Goal: Task Accomplishment & Management: Manage account settings

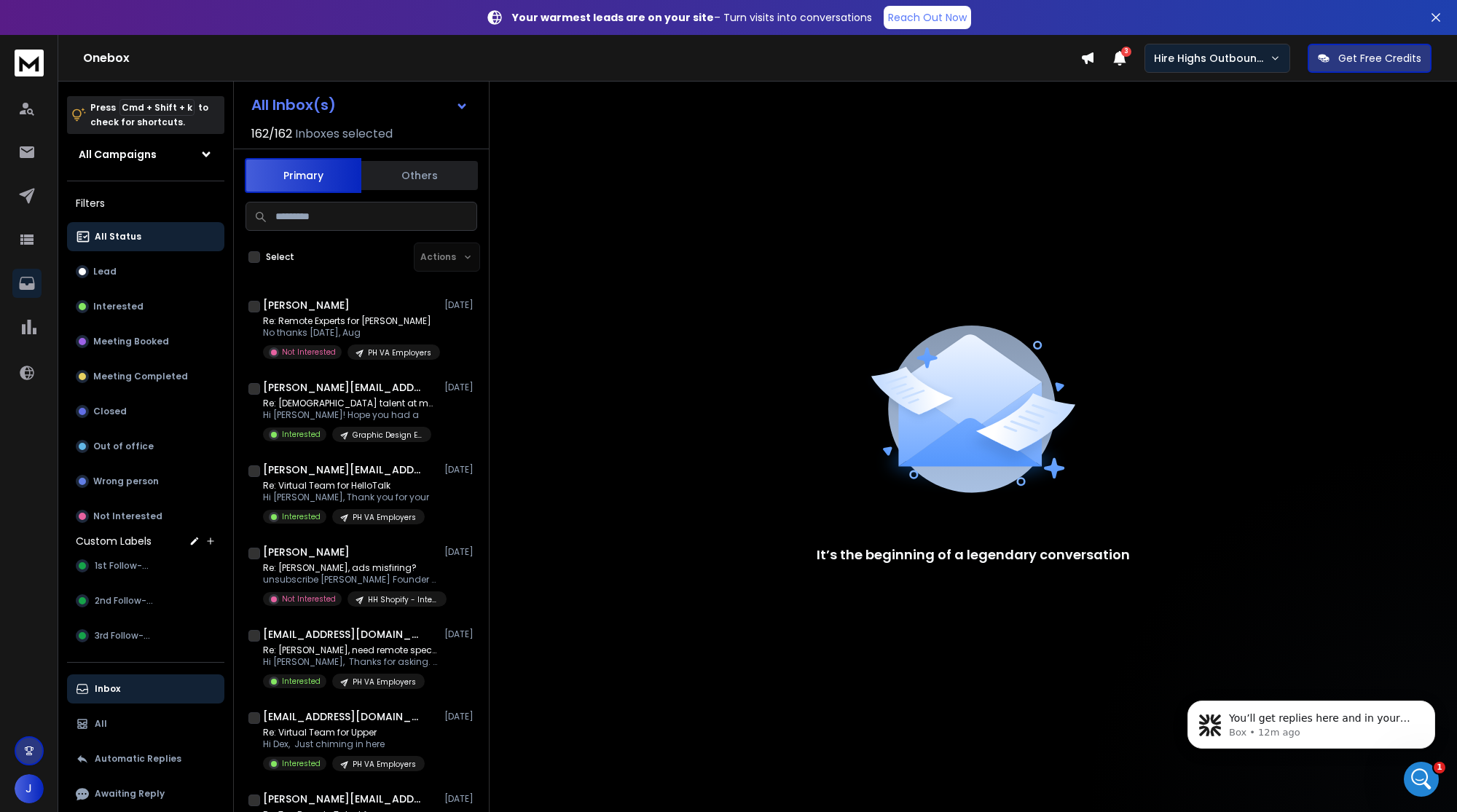
click at [1207, 45] on button "Hire Highs Outbound Engine" at bounding box center [1217, 58] width 146 height 29
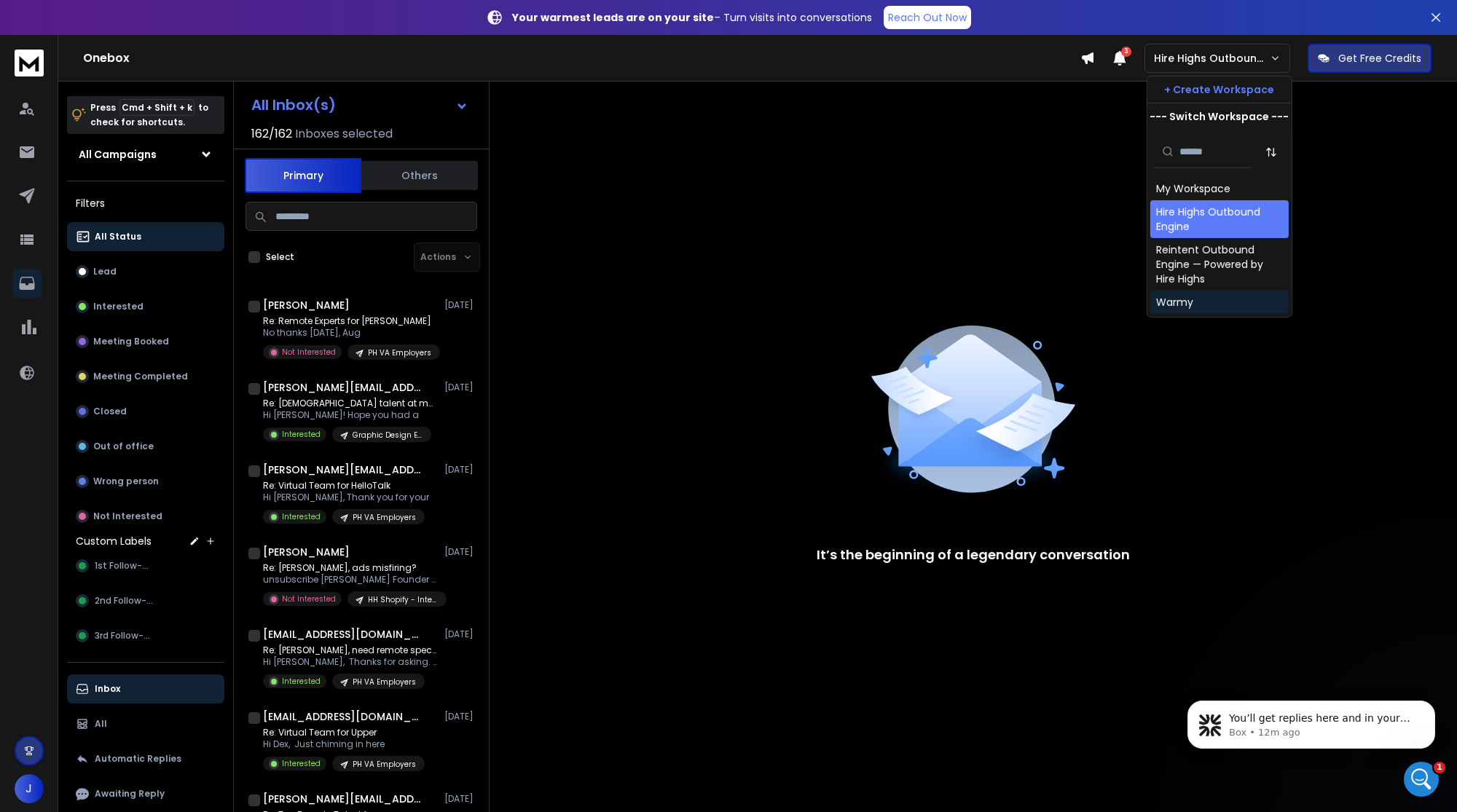
click at [1198, 293] on div "Warmy" at bounding box center [1219, 302] width 138 height 24
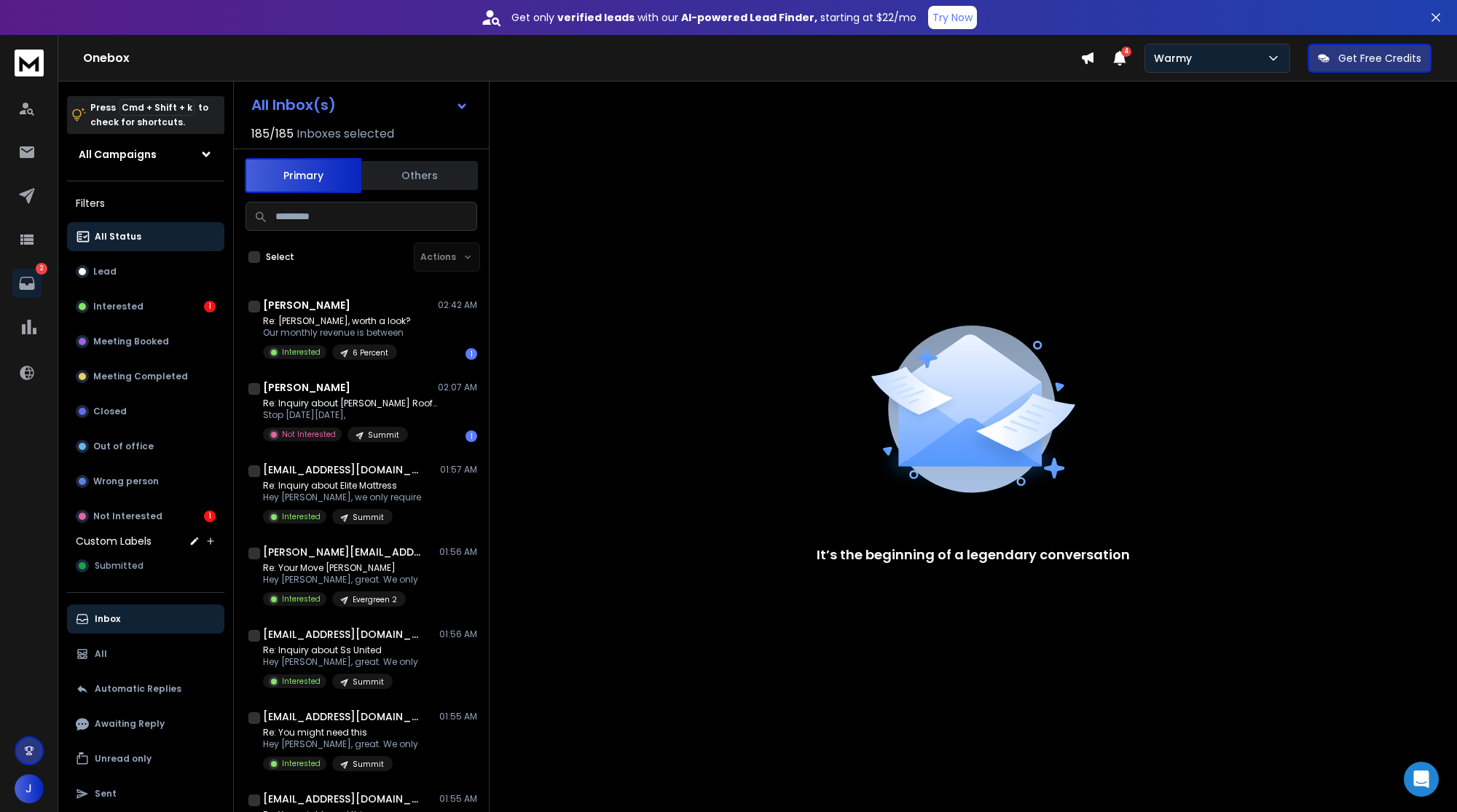
click at [1238, 51] on div "Warmy" at bounding box center [1218, 58] width 127 height 15
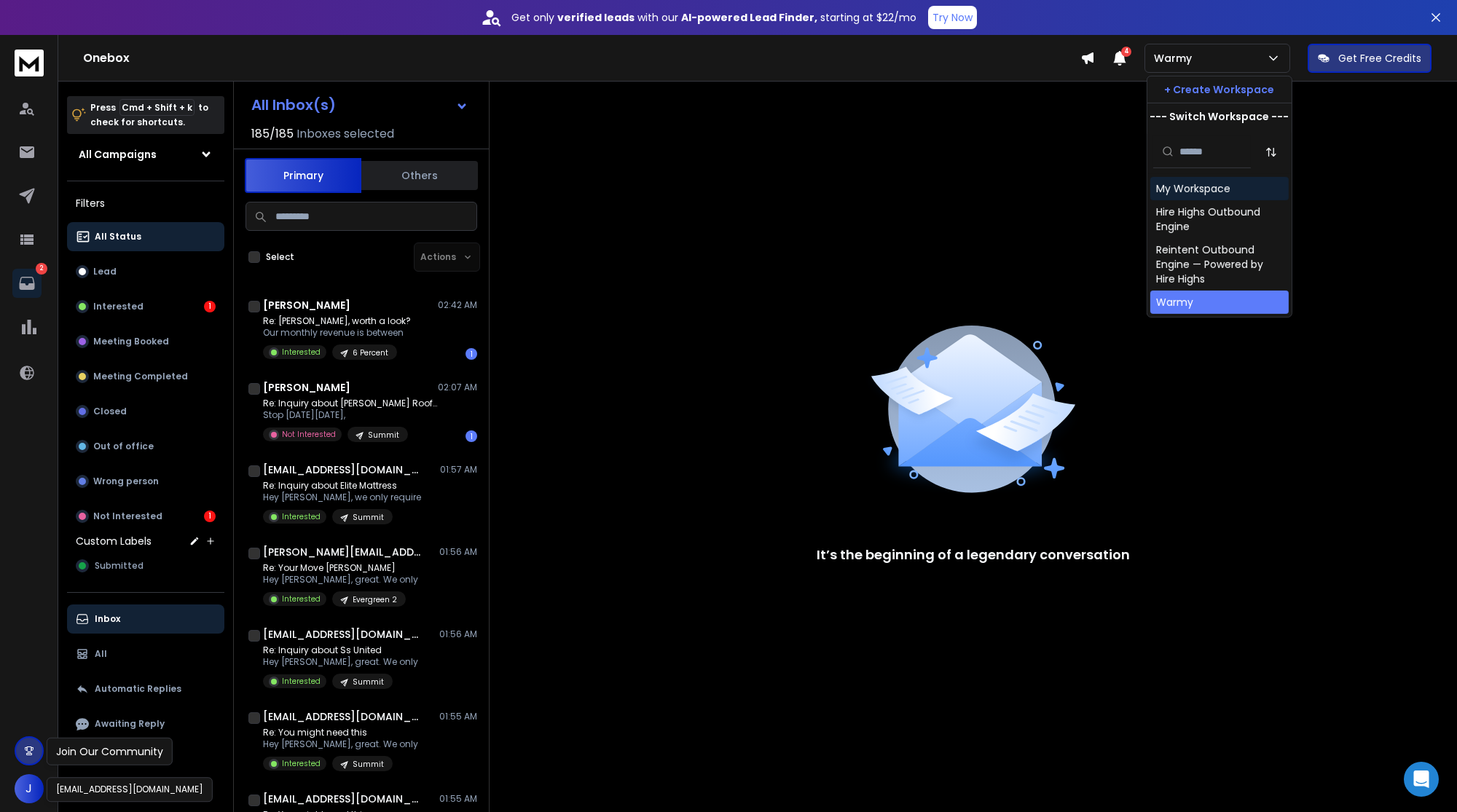
click at [14, 788] on div "2 J" at bounding box center [29, 426] width 58 height 783
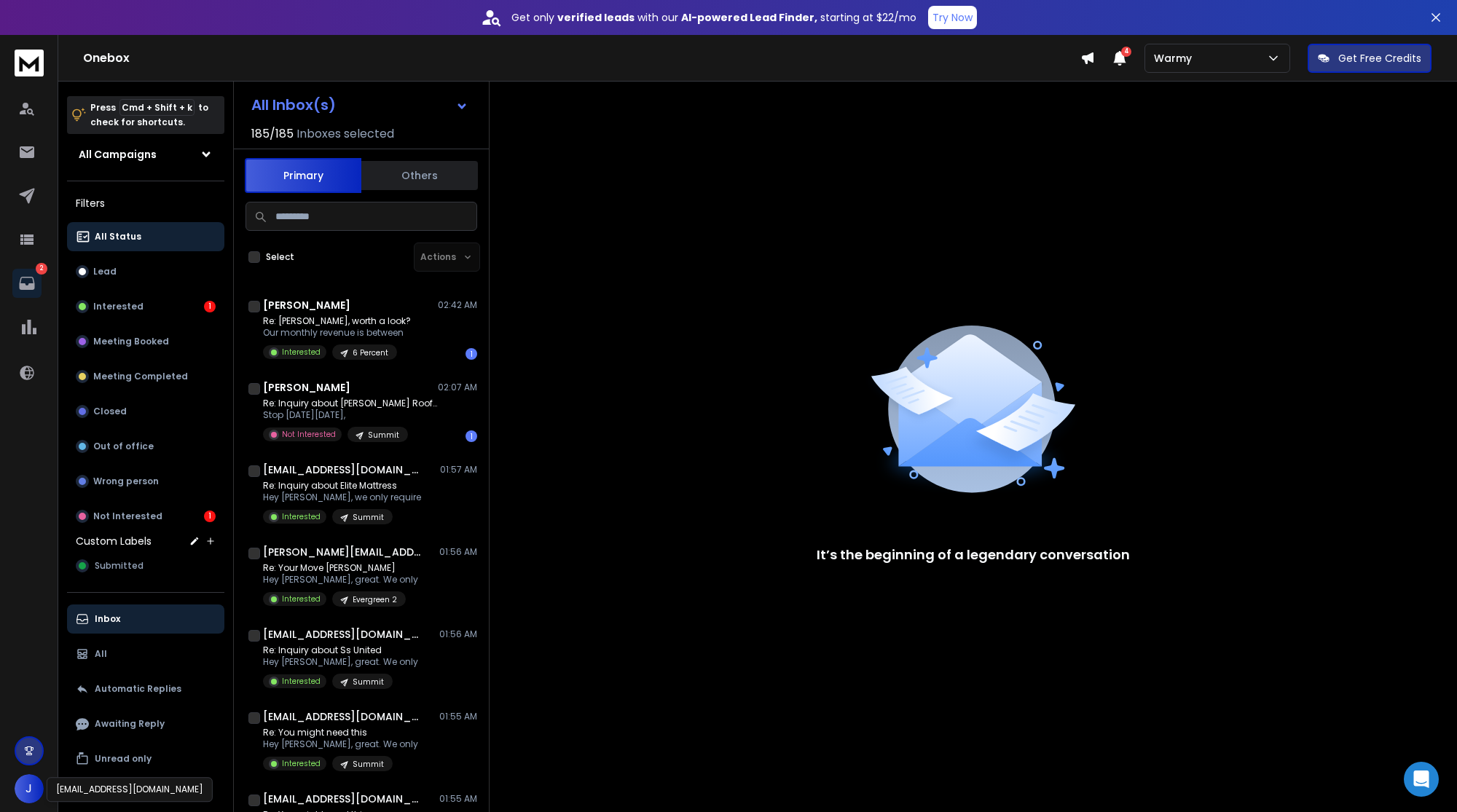
click at [24, 791] on span "J" at bounding box center [29, 788] width 29 height 29
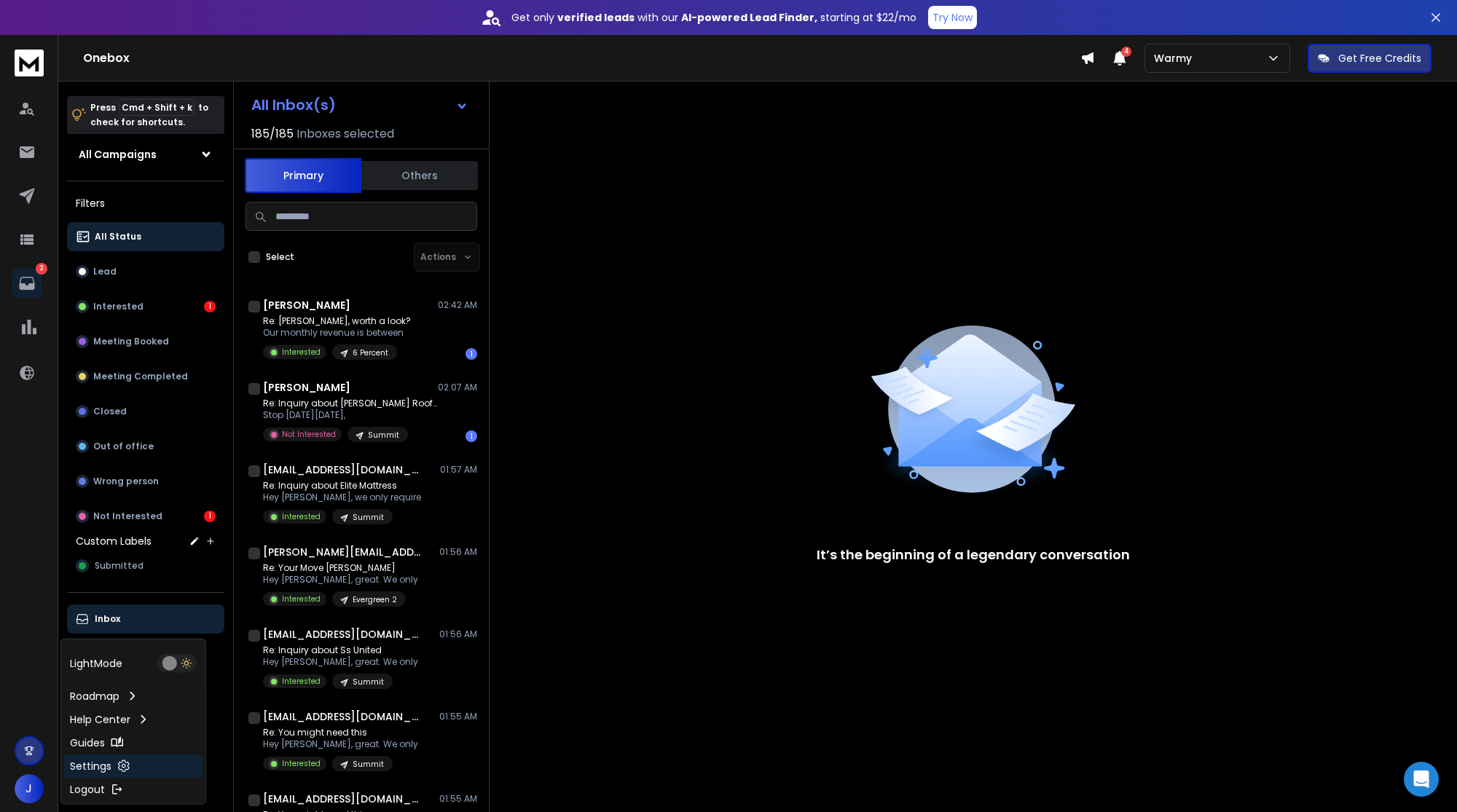
click at [136, 772] on div "Settings" at bounding box center [133, 767] width 138 height 24
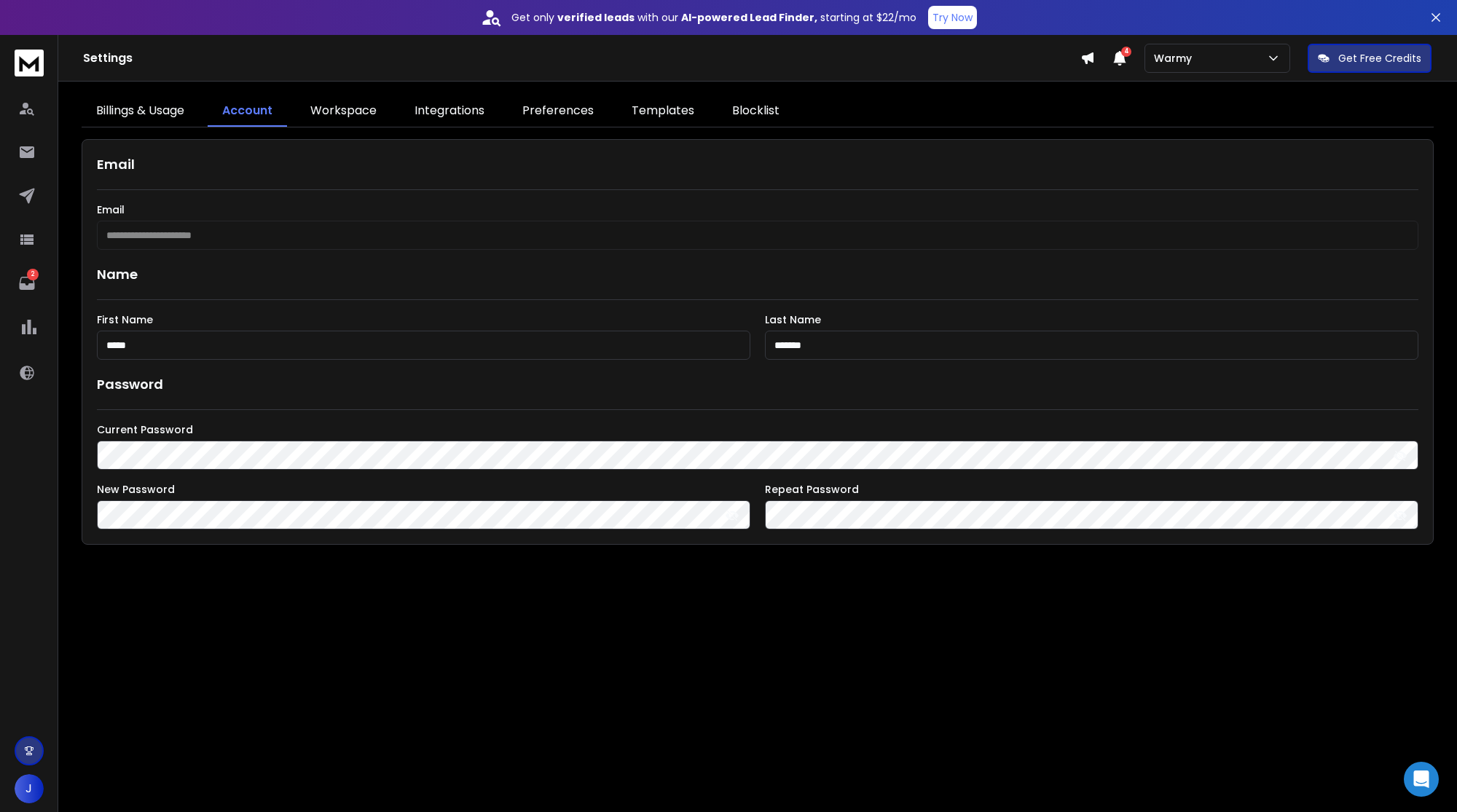
click at [355, 106] on link "Workspace" at bounding box center [343, 111] width 95 height 30
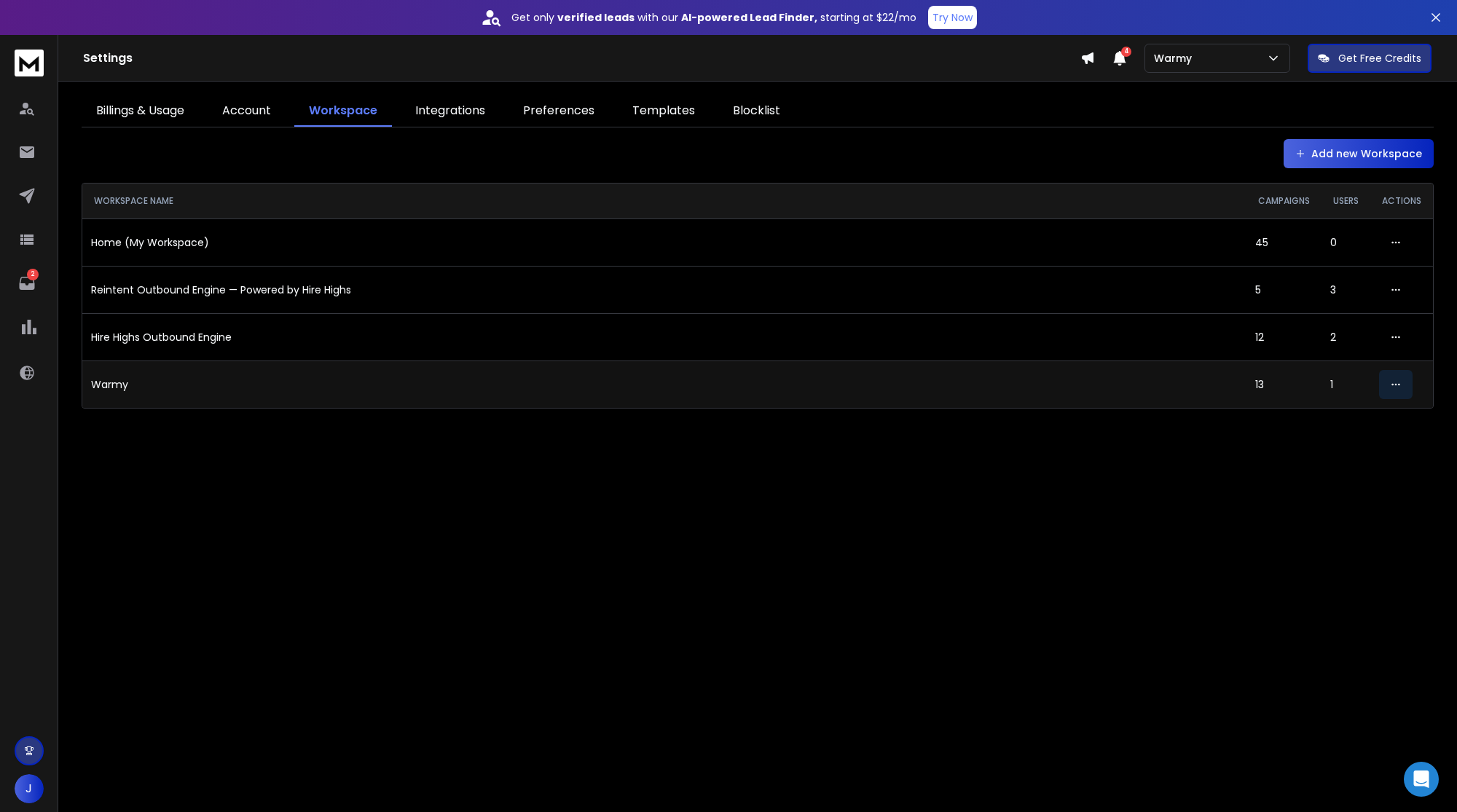
click at [1407, 391] on button "button" at bounding box center [1396, 384] width 33 height 29
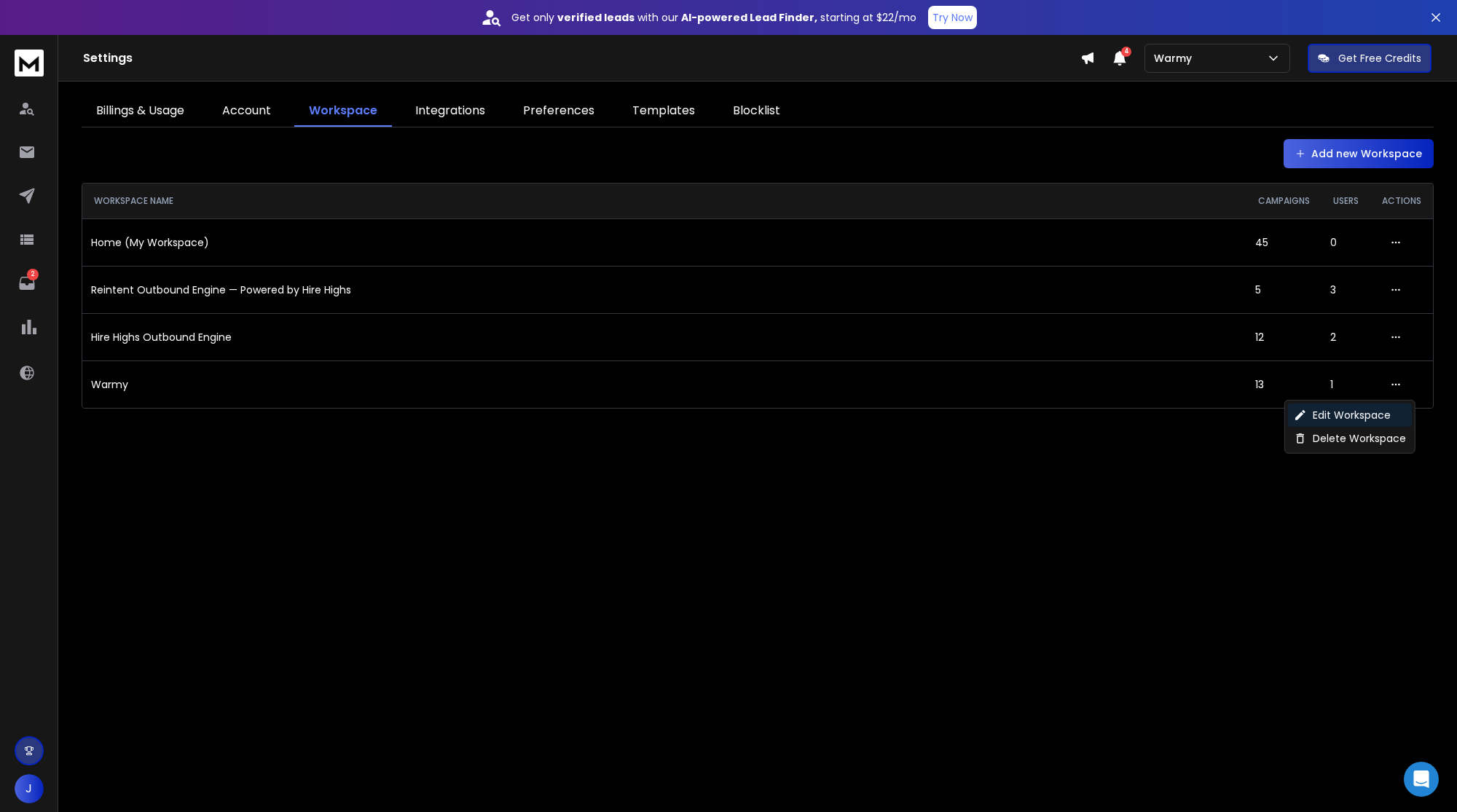
click at [1378, 409] on p "Edit Workspace" at bounding box center [1352, 415] width 78 height 15
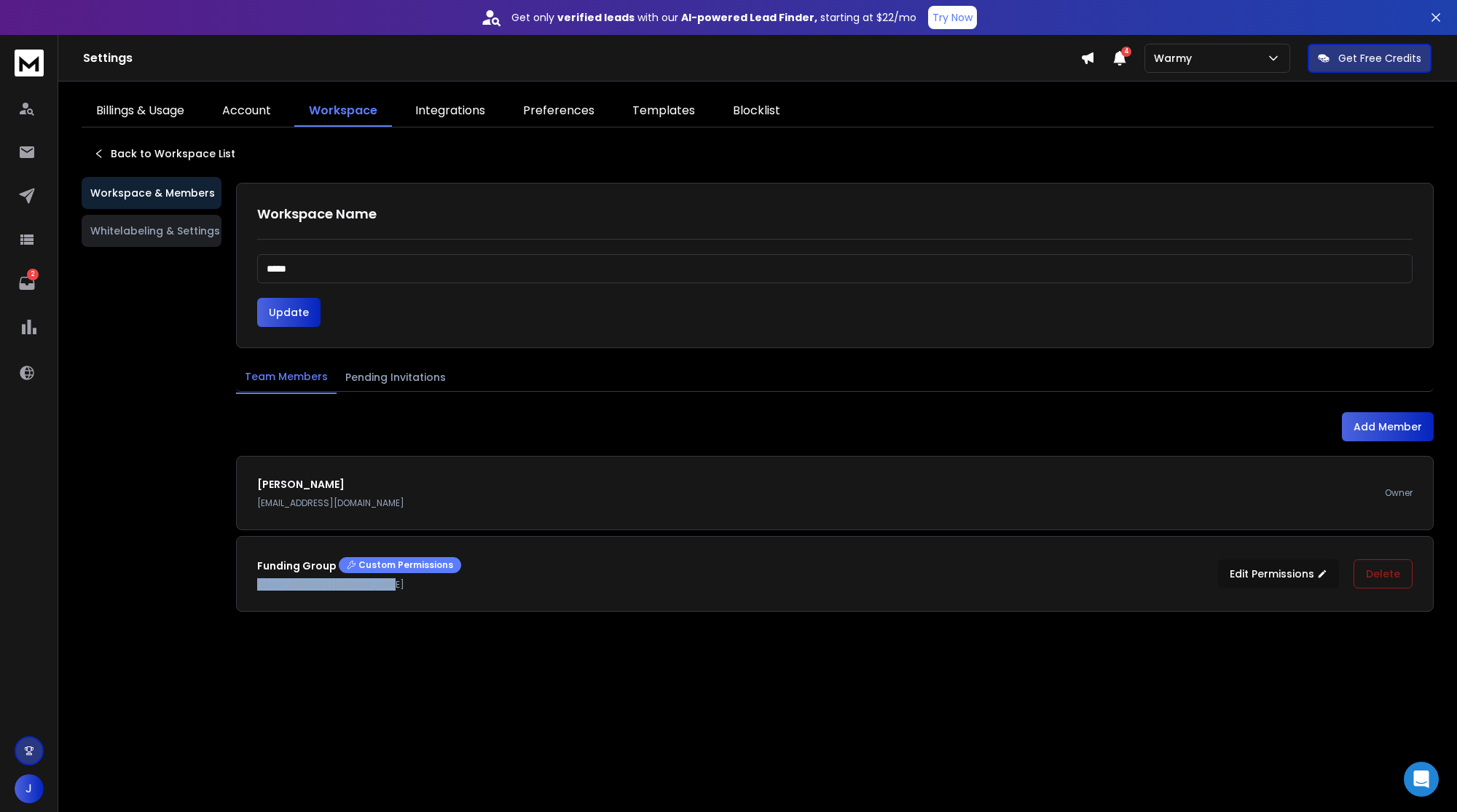
drag, startPoint x: 434, startPoint y: 585, endPoint x: 250, endPoint y: 587, distance: 184.0
click at [249, 587] on div "Funding Group Custom Permissions billdunphy202024@gmail.com Edit Permissions De…" at bounding box center [834, 574] width 1198 height 76
copy p "[EMAIL_ADDRESS][DOMAIN_NAME]"
click at [1388, 440] on div "Add Member Janah Salazar noahgreen2023@gmail.com Owner Funding Group Custom Per…" at bounding box center [834, 512] width 1198 height 199
click at [1386, 431] on button "Add Member" at bounding box center [1388, 426] width 92 height 29
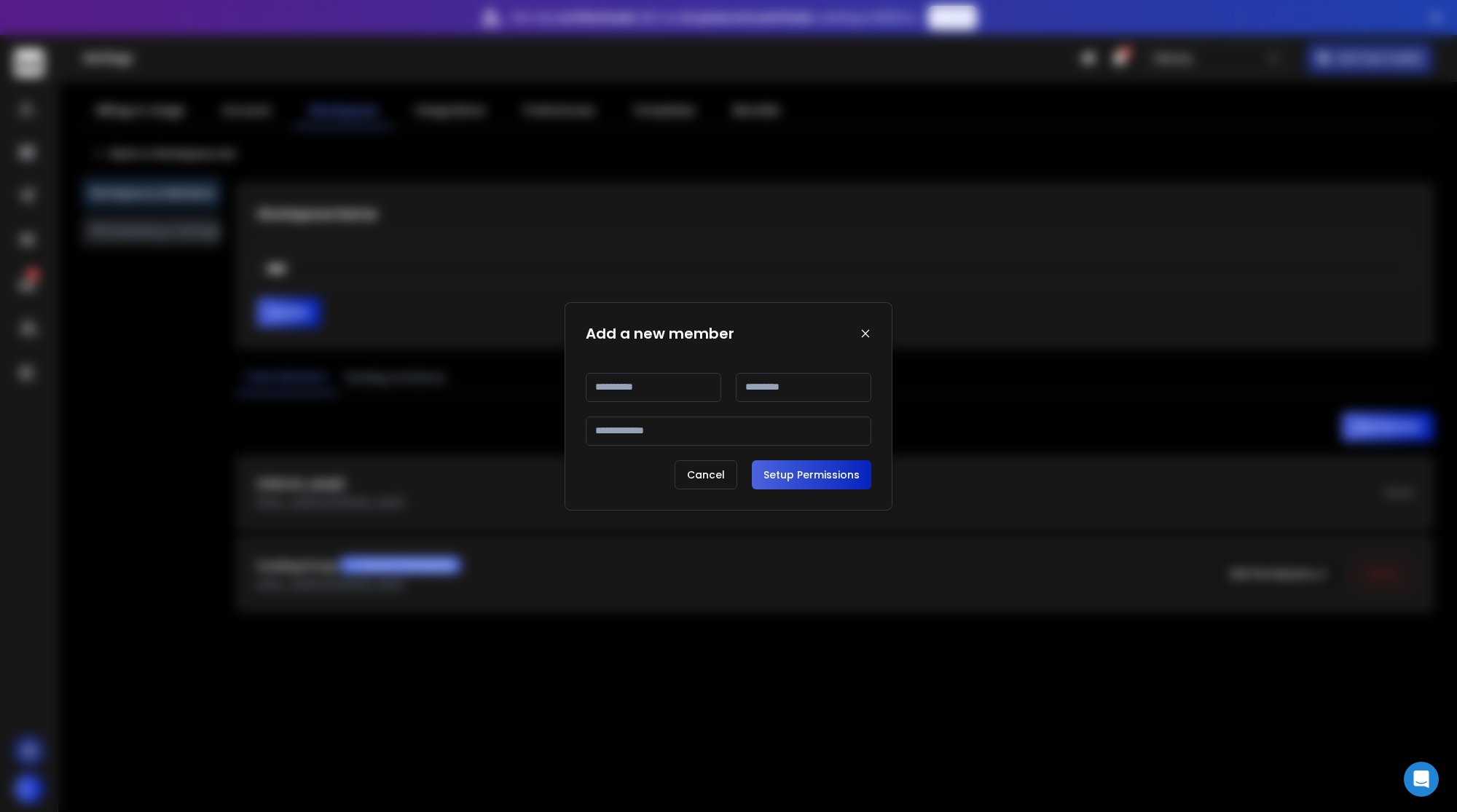
click at [642, 440] on input at bounding box center [728, 431] width 286 height 29
paste input "**********"
type input "**********"
click at [679, 381] on input at bounding box center [653, 387] width 135 height 29
type input "*****"
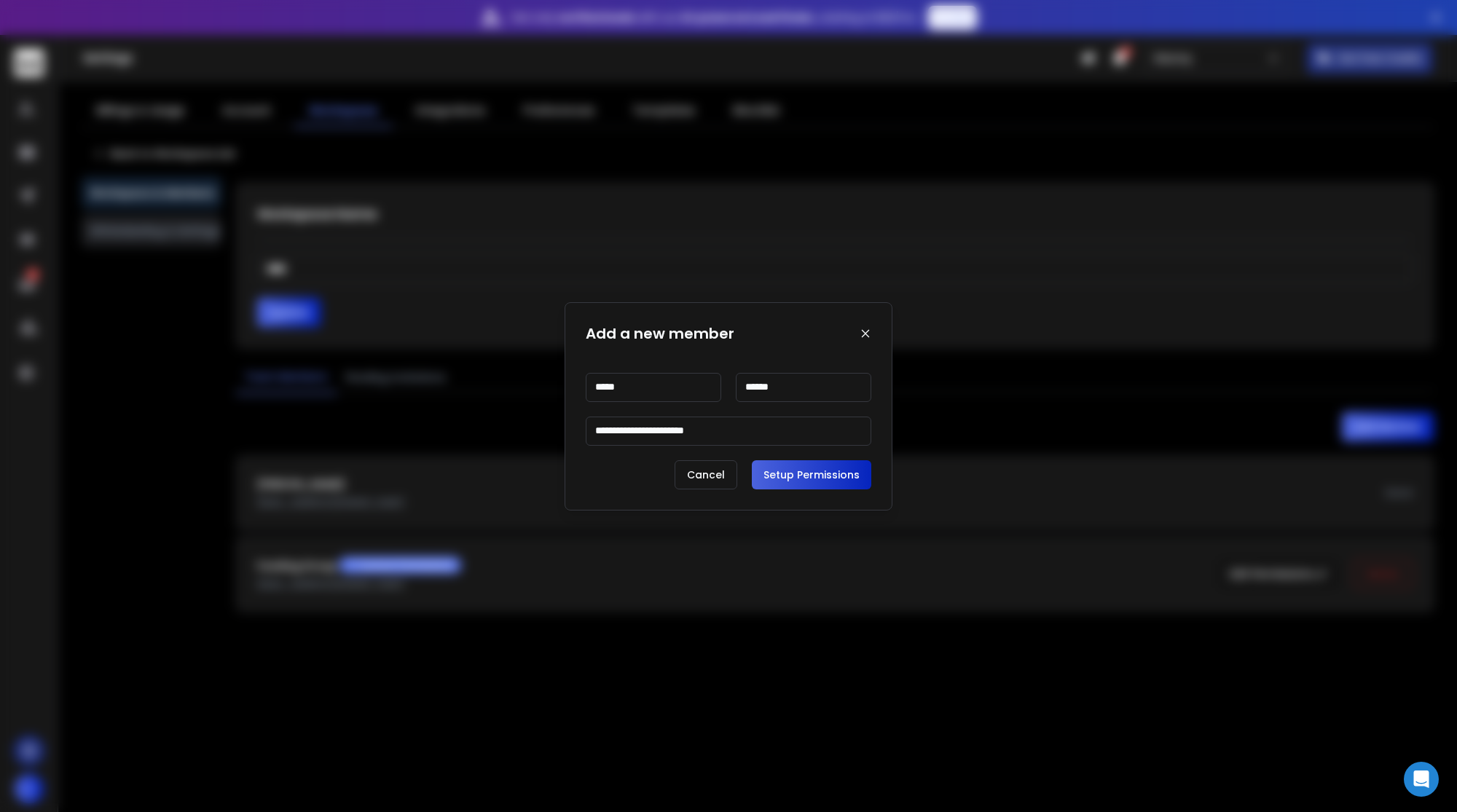
type input "******"
click at [782, 475] on button "Setup Permissions" at bounding box center [812, 474] width 120 height 29
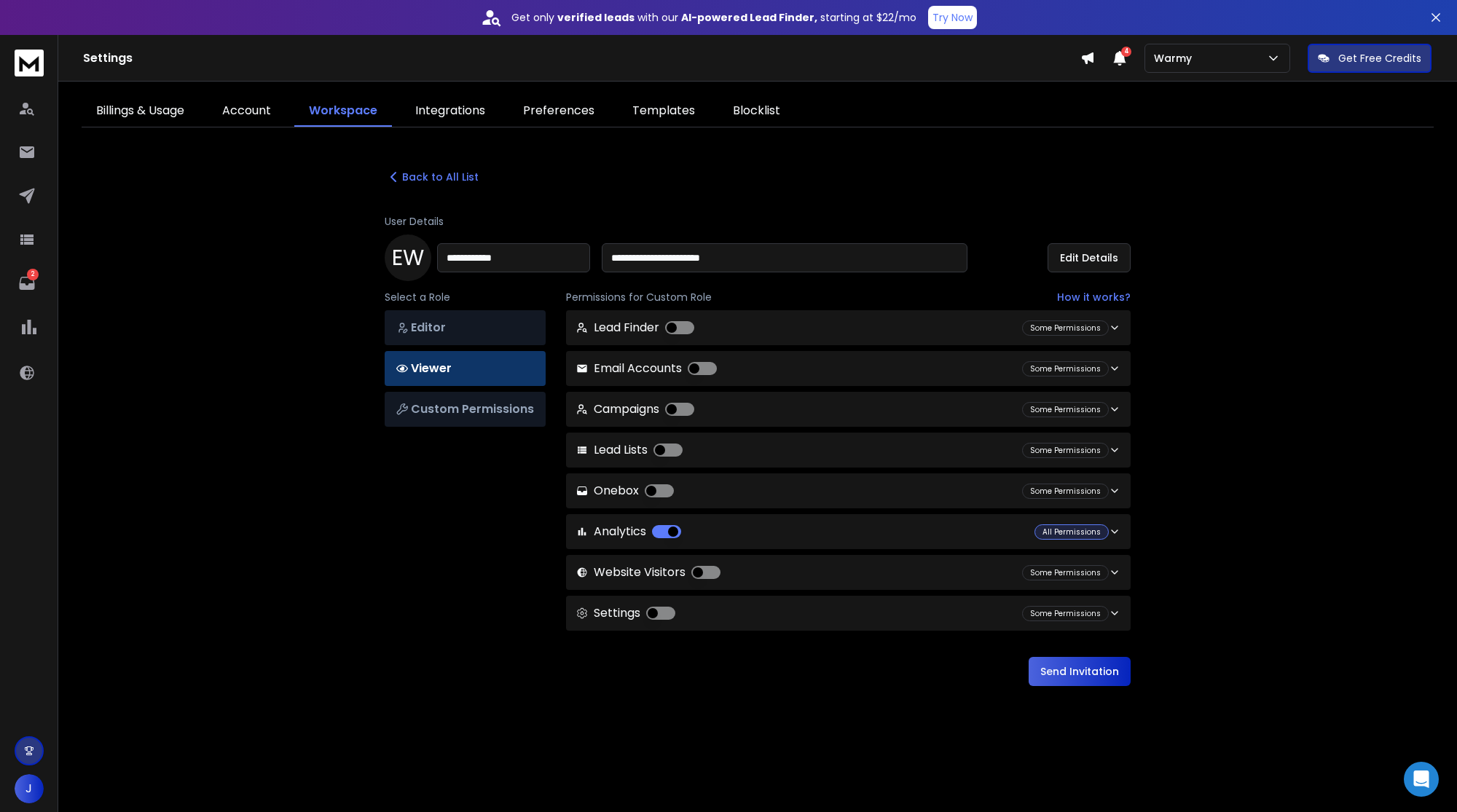
click at [669, 536] on button "button" at bounding box center [666, 532] width 29 height 13
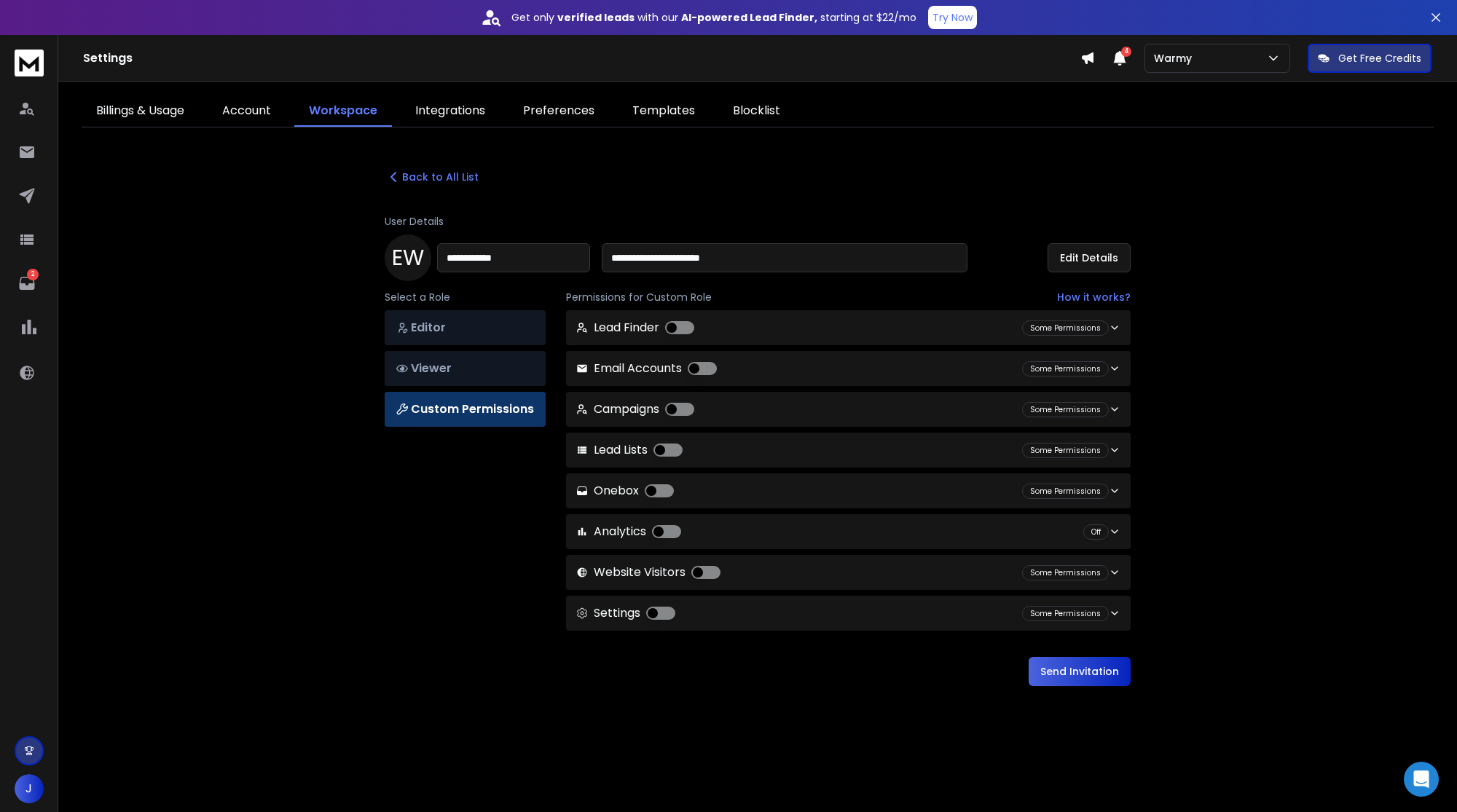
click at [665, 498] on p "Onebox" at bounding box center [625, 491] width 98 height 18
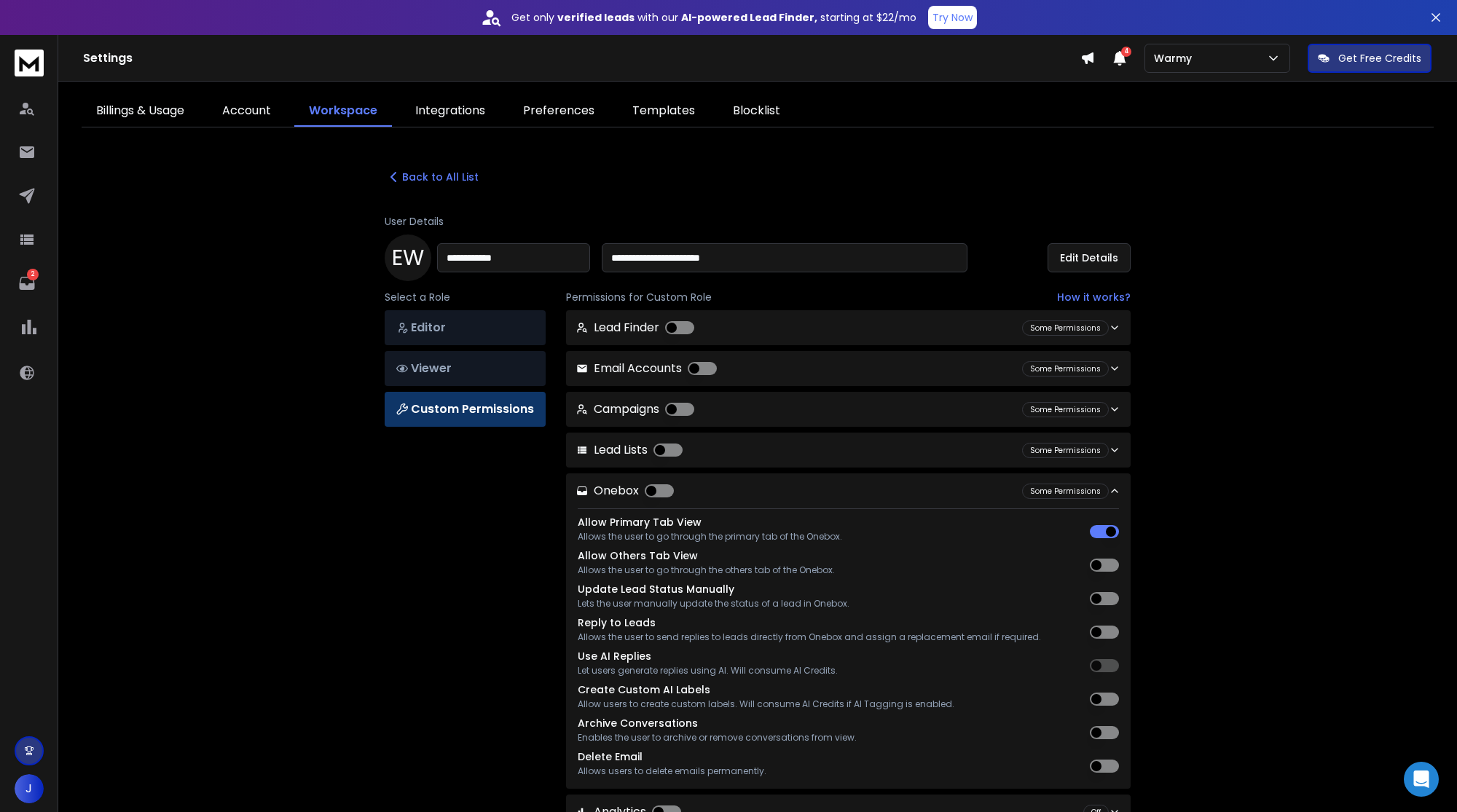
click at [1107, 564] on button "Allow Others Tab View" at bounding box center [1104, 565] width 29 height 13
click at [1110, 590] on div "Update Lead Status Manually Lets the user manually update the status of a lead …" at bounding box center [848, 596] width 542 height 27
click at [1107, 626] on button "Reply to Leads" at bounding box center [1104, 632] width 29 height 13
click at [1106, 593] on button "Update Lead Status Manually" at bounding box center [1104, 599] width 29 height 13
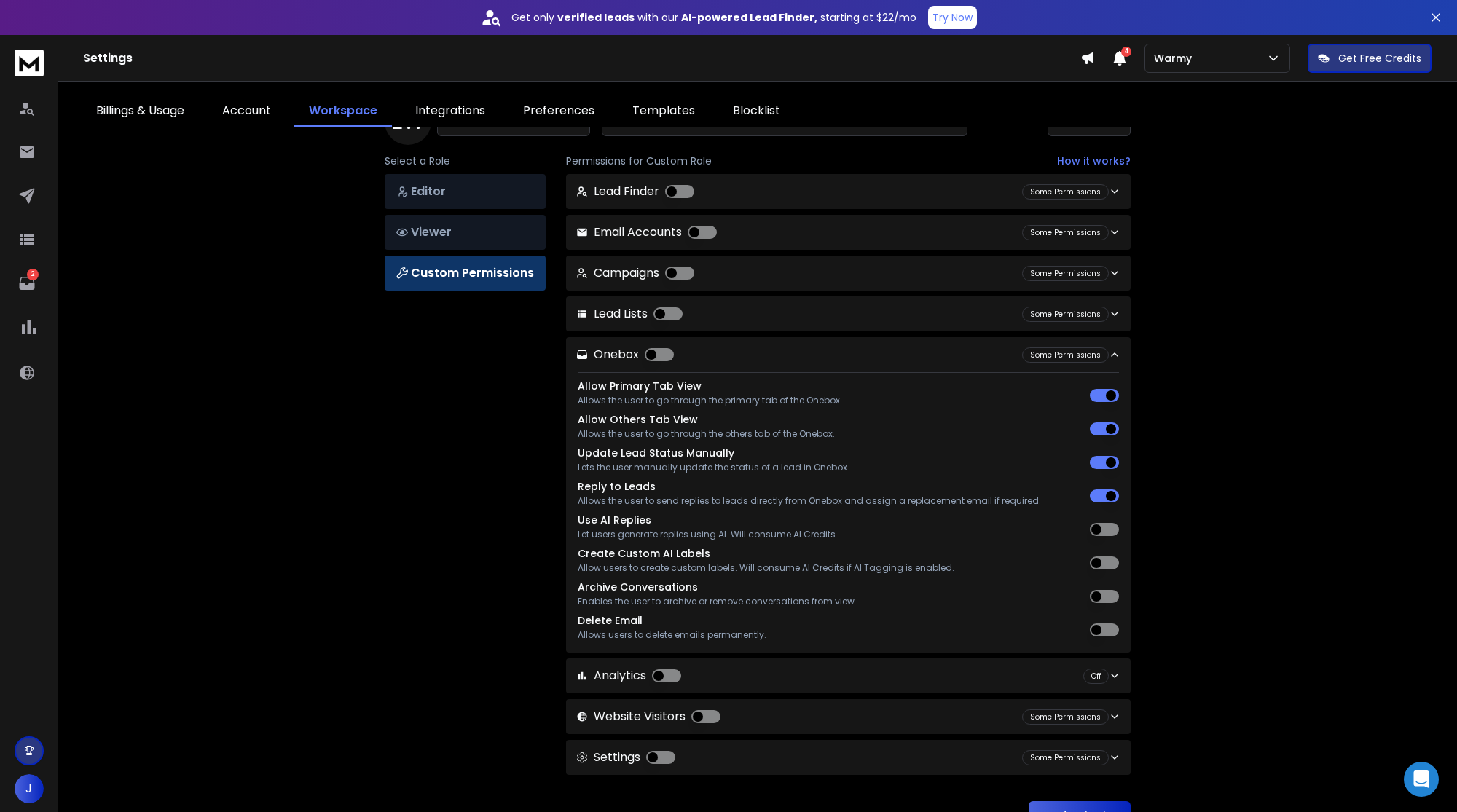
scroll to position [86, 0]
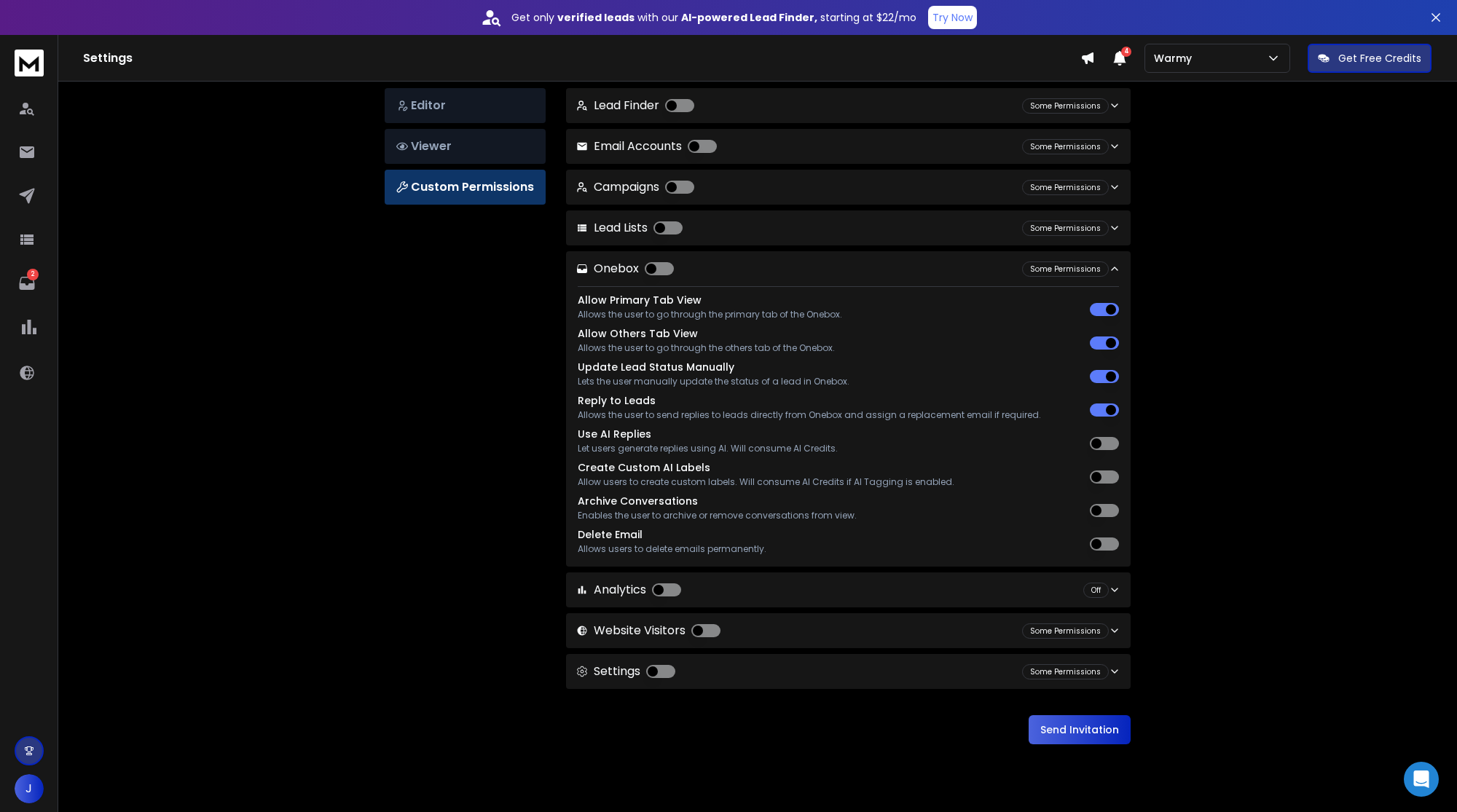
click at [1092, 736] on button "Send Invitation" at bounding box center [1079, 729] width 102 height 29
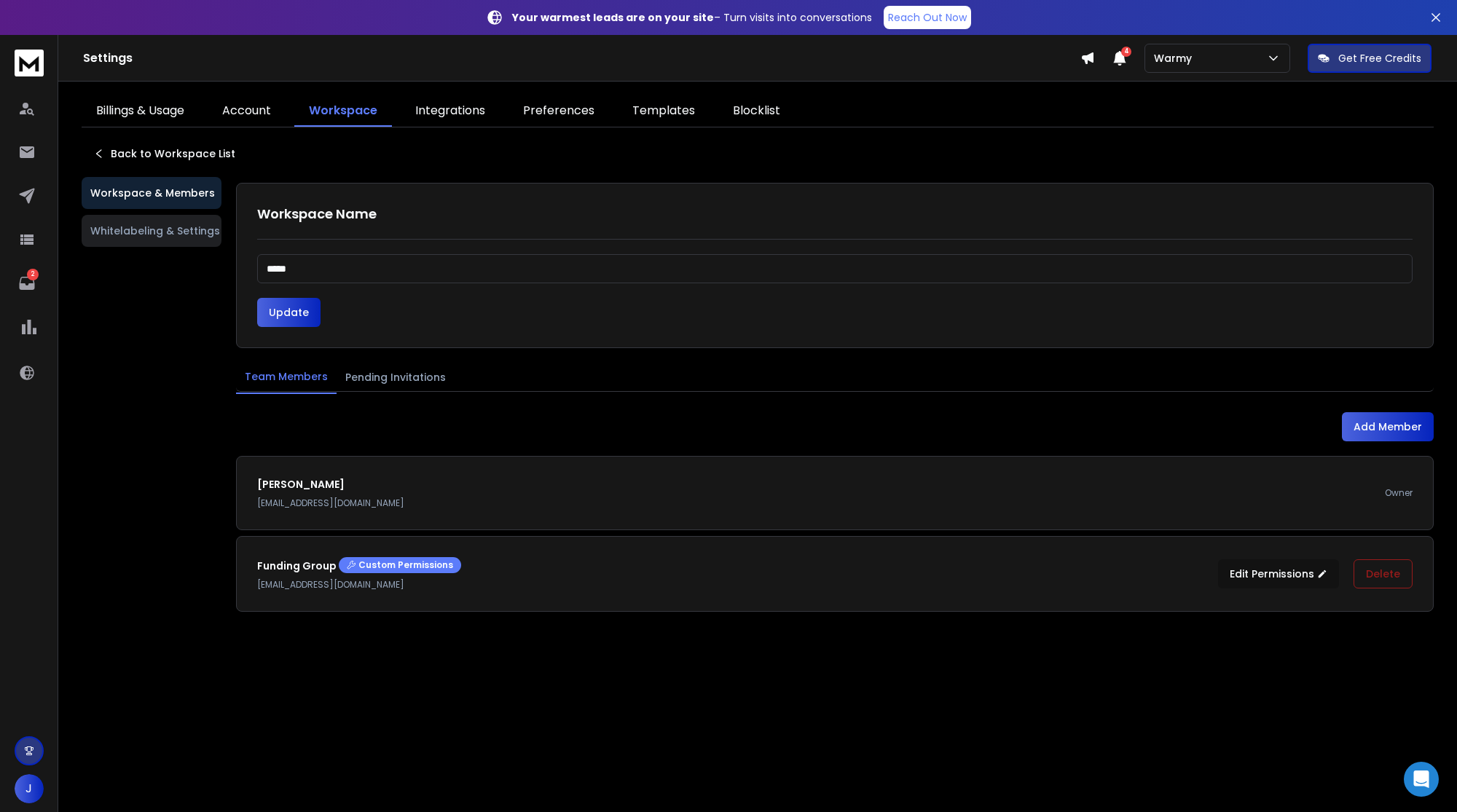
click at [1413, 425] on button "Add Member" at bounding box center [1388, 426] width 92 height 29
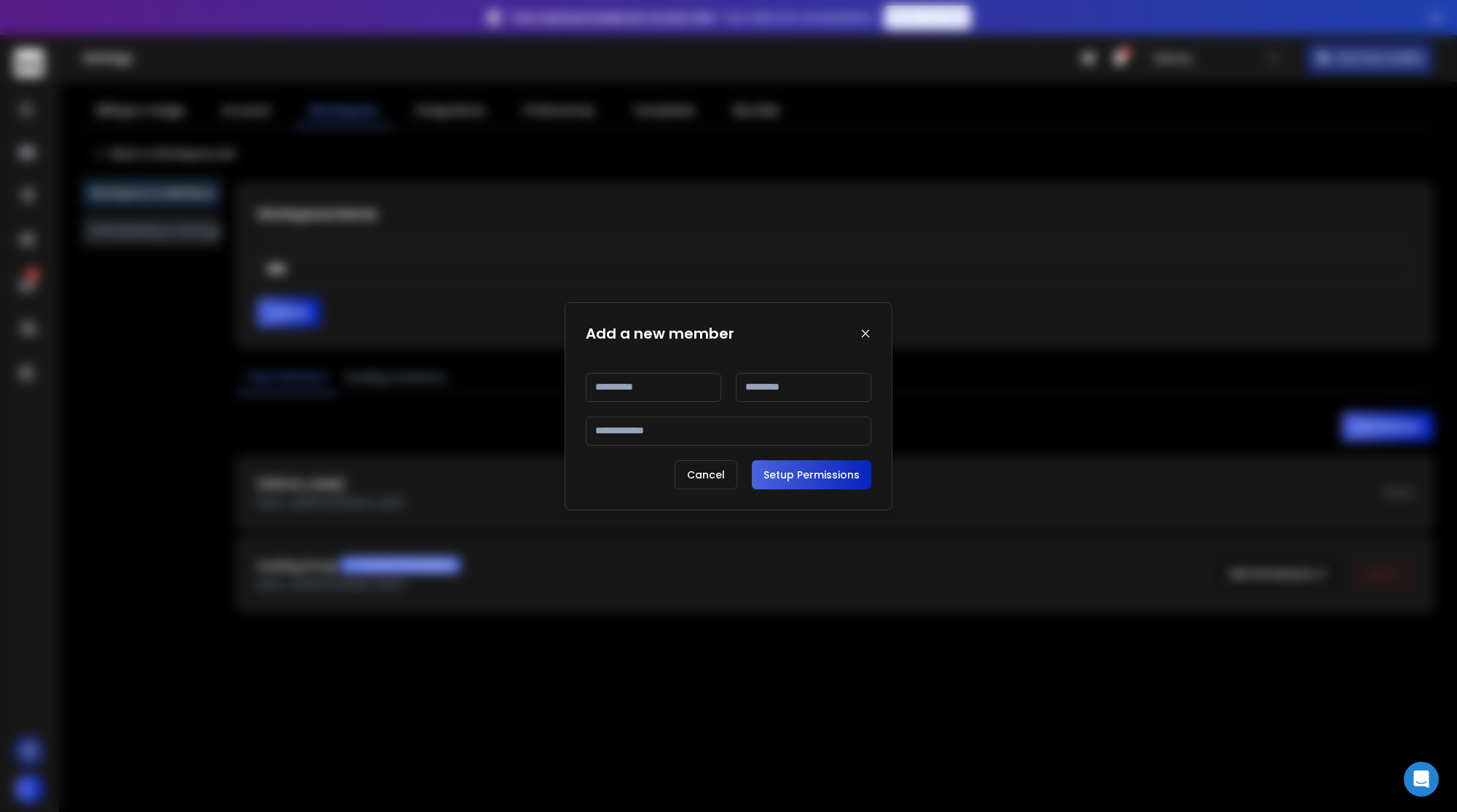
click at [862, 332] on icon at bounding box center [866, 334] width 12 height 12
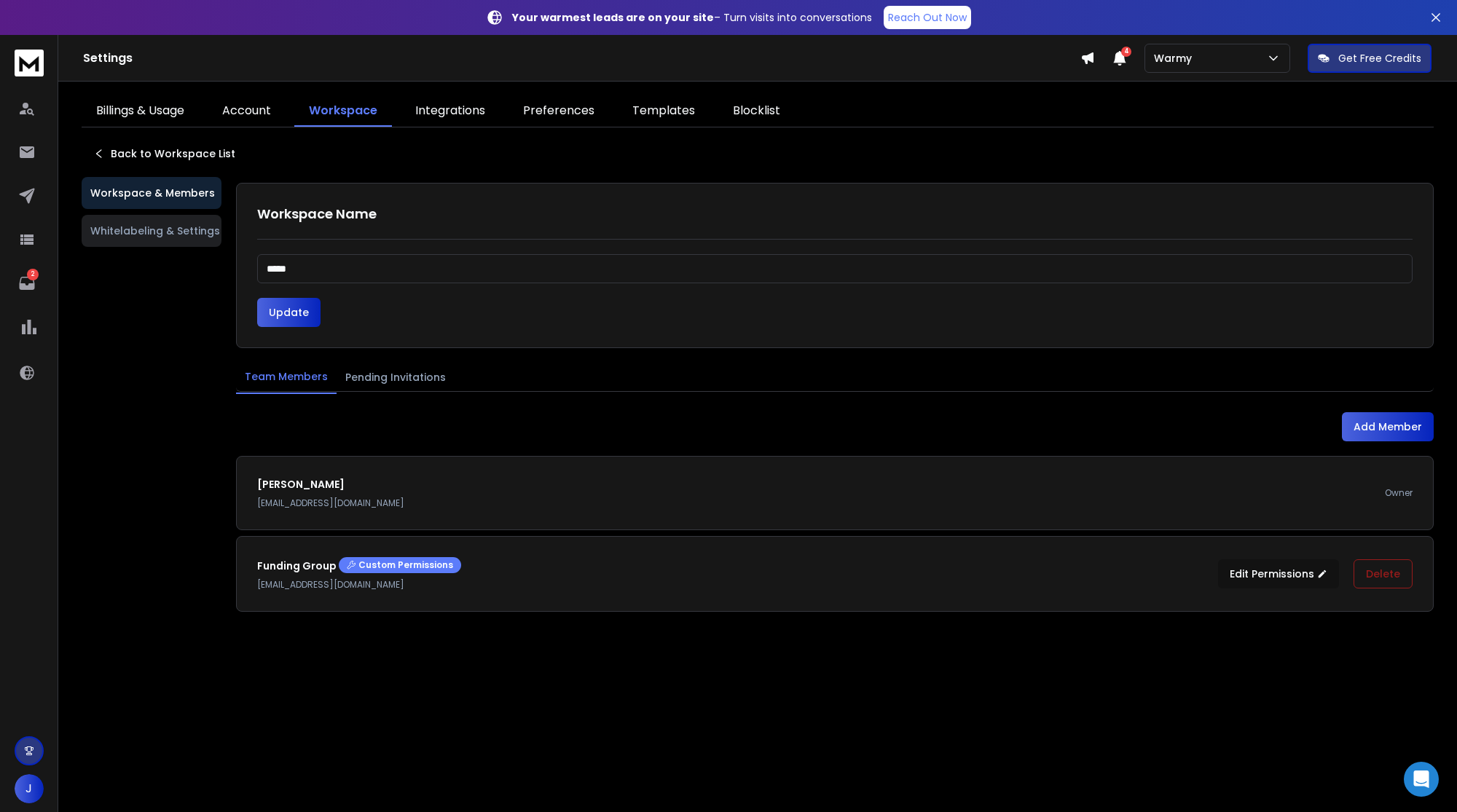
click at [377, 375] on button "Pending Invitations" at bounding box center [396, 377] width 118 height 32
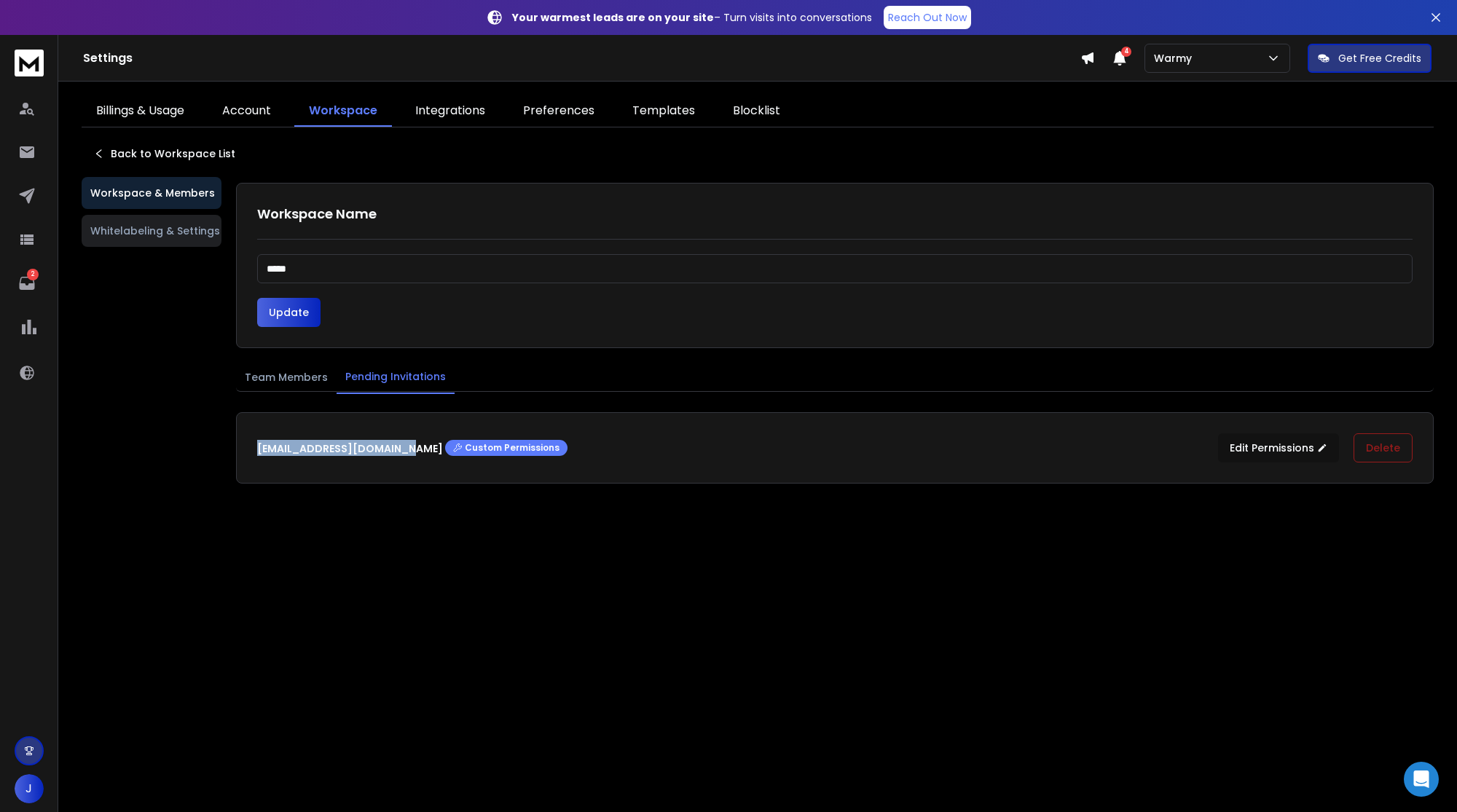
drag, startPoint x: 401, startPoint y: 446, endPoint x: 244, endPoint y: 445, distance: 157.0
click at [244, 445] on div "emilywil042024@gmail.com Custom Permissions Edit Permissions Delete" at bounding box center [834, 448] width 1198 height 72
click at [1389, 448] on button "Delete" at bounding box center [1383, 448] width 59 height 29
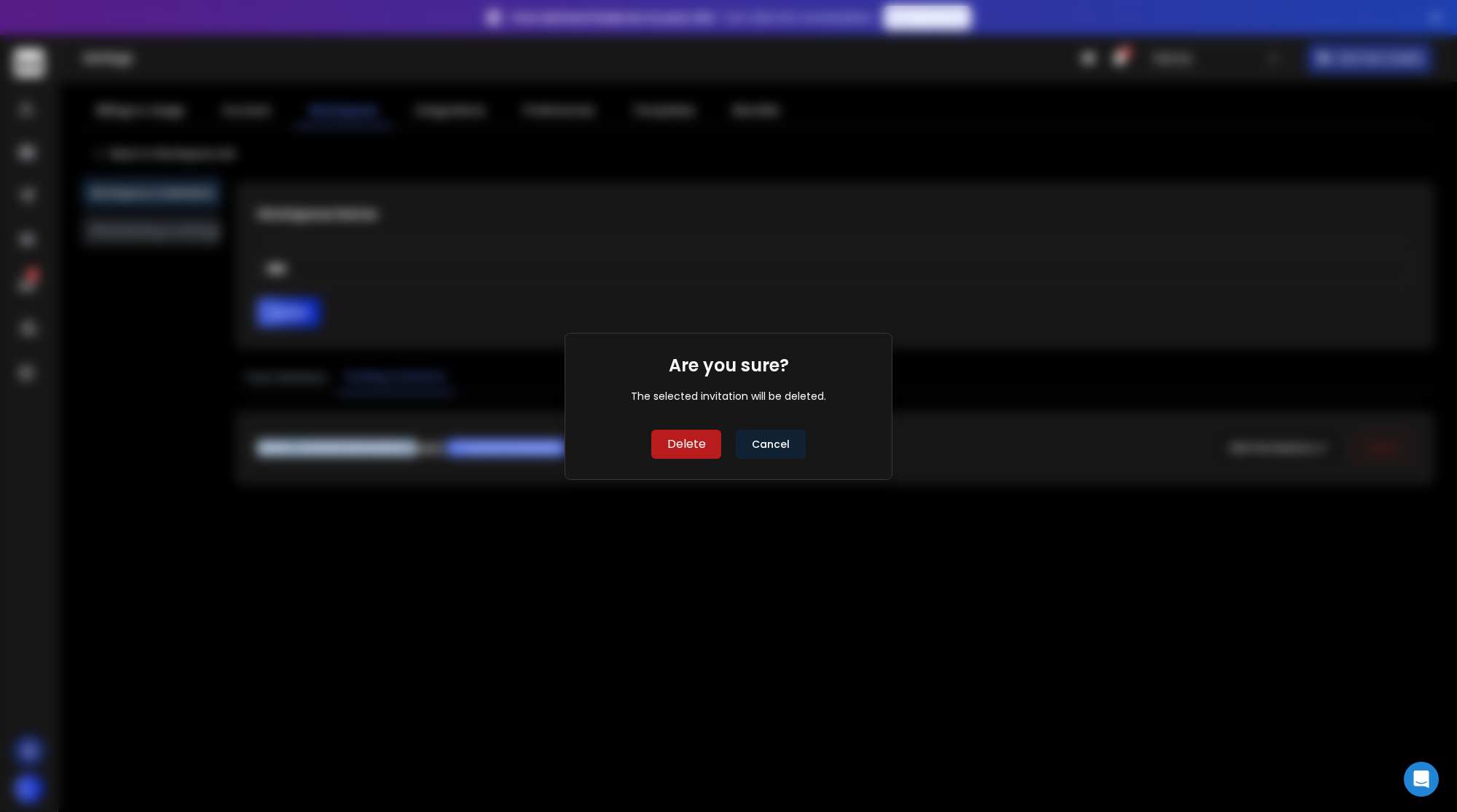
click at [666, 436] on button "Delete" at bounding box center [686, 444] width 70 height 29
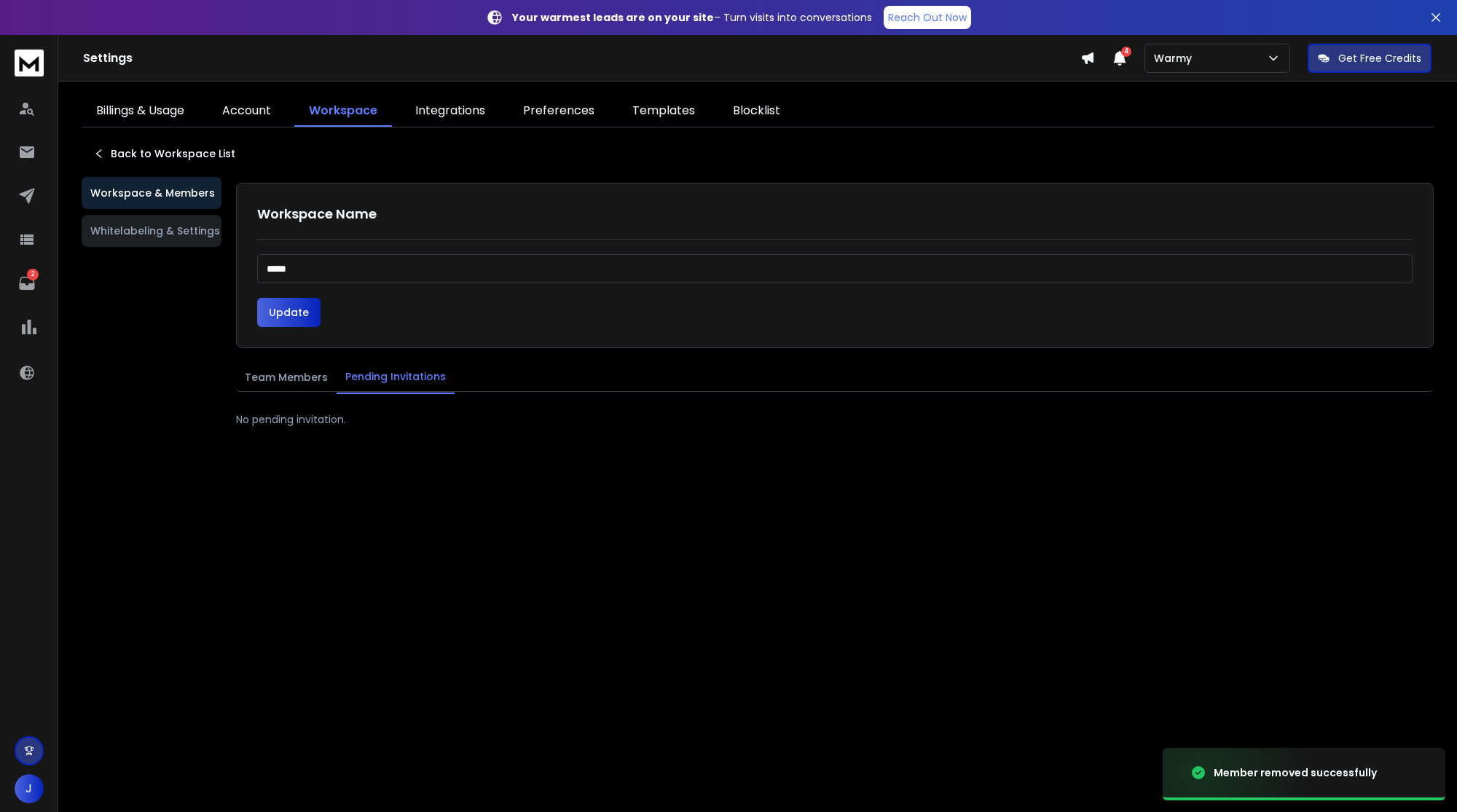
click at [283, 365] on button "Team Members" at bounding box center [286, 377] width 100 height 32
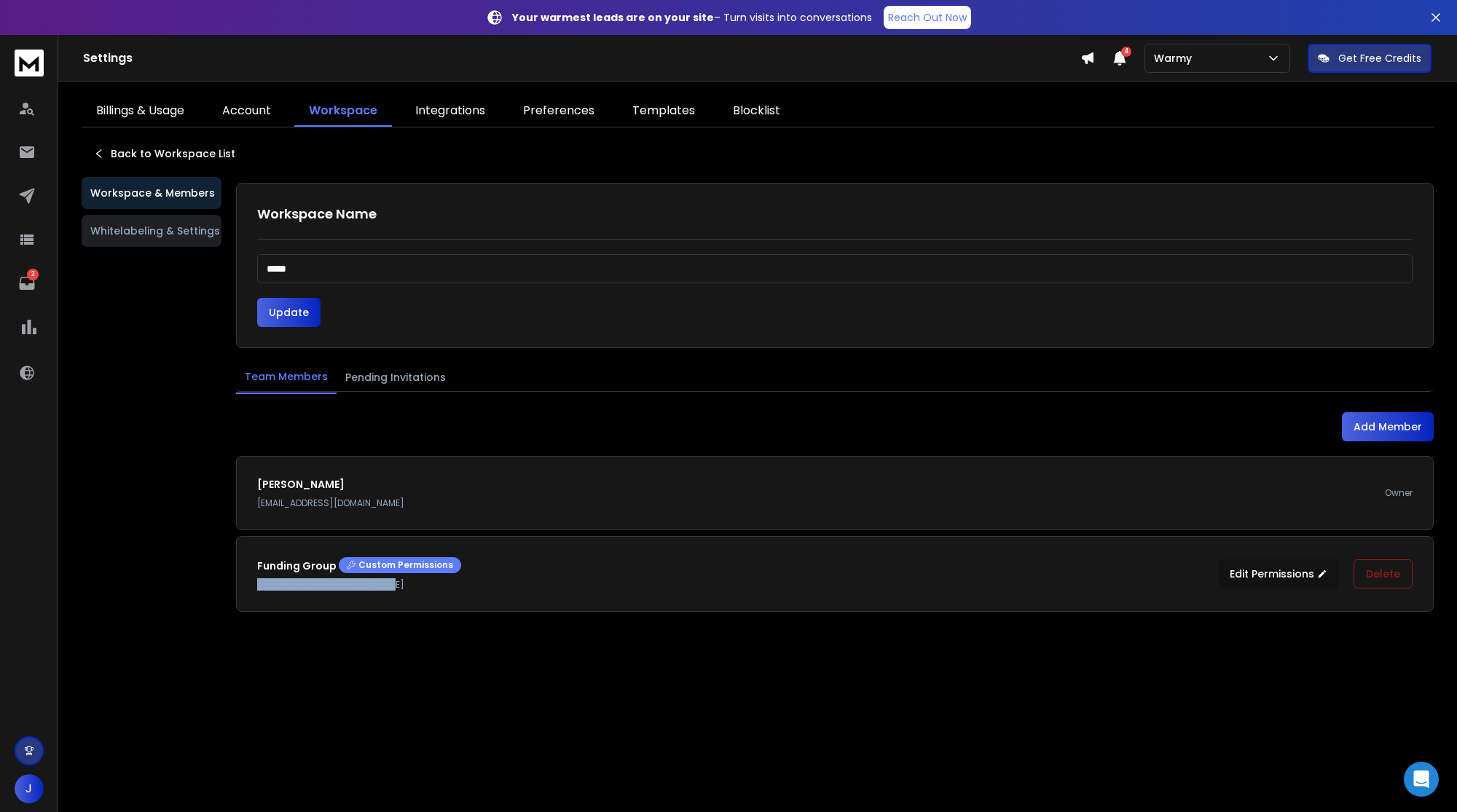
drag, startPoint x: 409, startPoint y: 590, endPoint x: 255, endPoint y: 579, distance: 154.4
click at [254, 579] on div "Funding Group Custom Permissions billdunphy202024@gmail.com Edit Permissions De…" at bounding box center [834, 574] width 1198 height 76
copy p "[EMAIL_ADDRESS][DOMAIN_NAME]"
click at [1287, 544] on div "Funding Group Custom Permissions billdunphy202024@gmail.com Edit Permissions De…" at bounding box center [834, 574] width 1198 height 76
click at [1277, 566] on button "Edit Permissions" at bounding box center [1279, 573] width 121 height 29
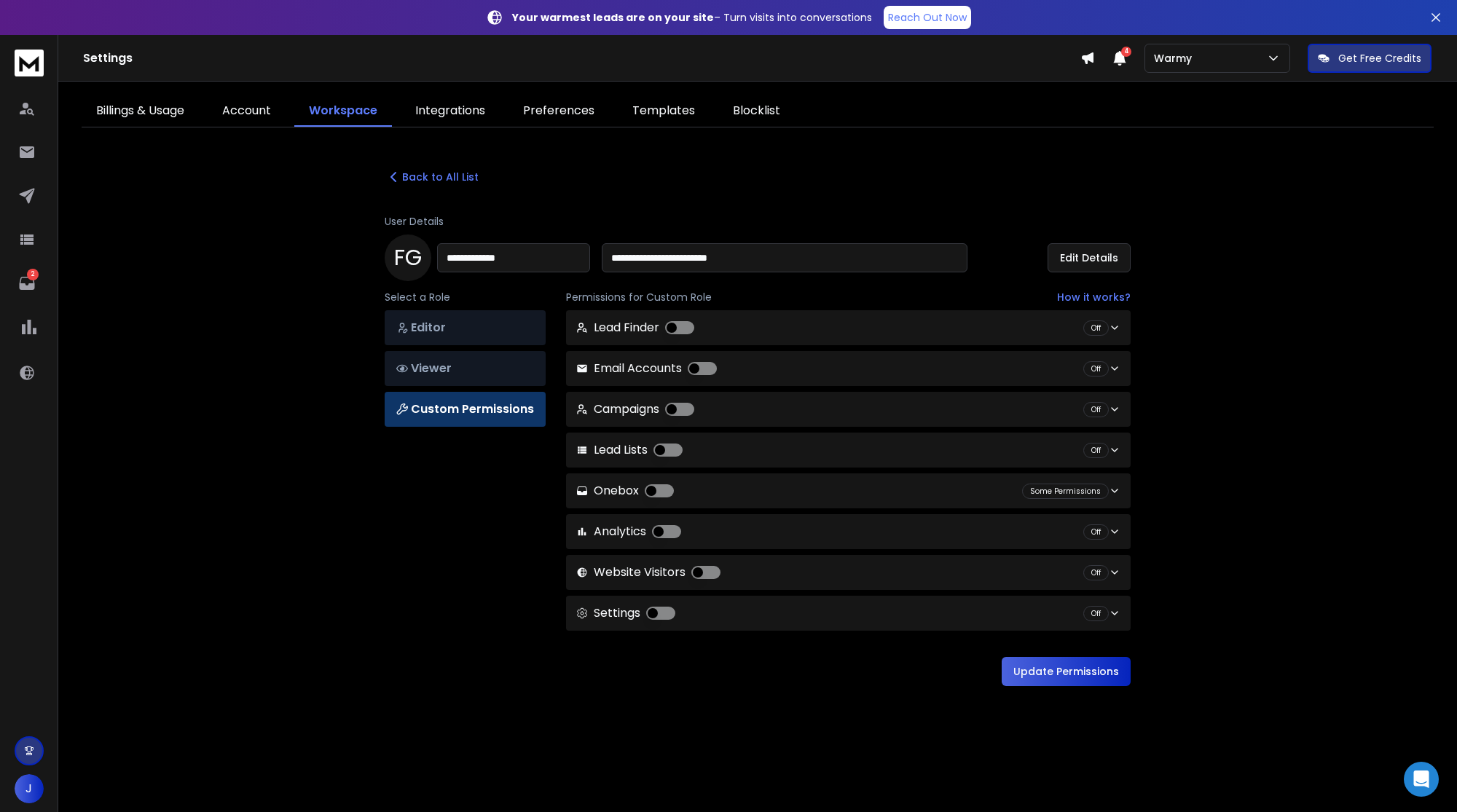
click at [653, 485] on button "button" at bounding box center [659, 491] width 29 height 13
click at [886, 495] on div "Onebox All Permissions" at bounding box center [842, 491] width 533 height 18
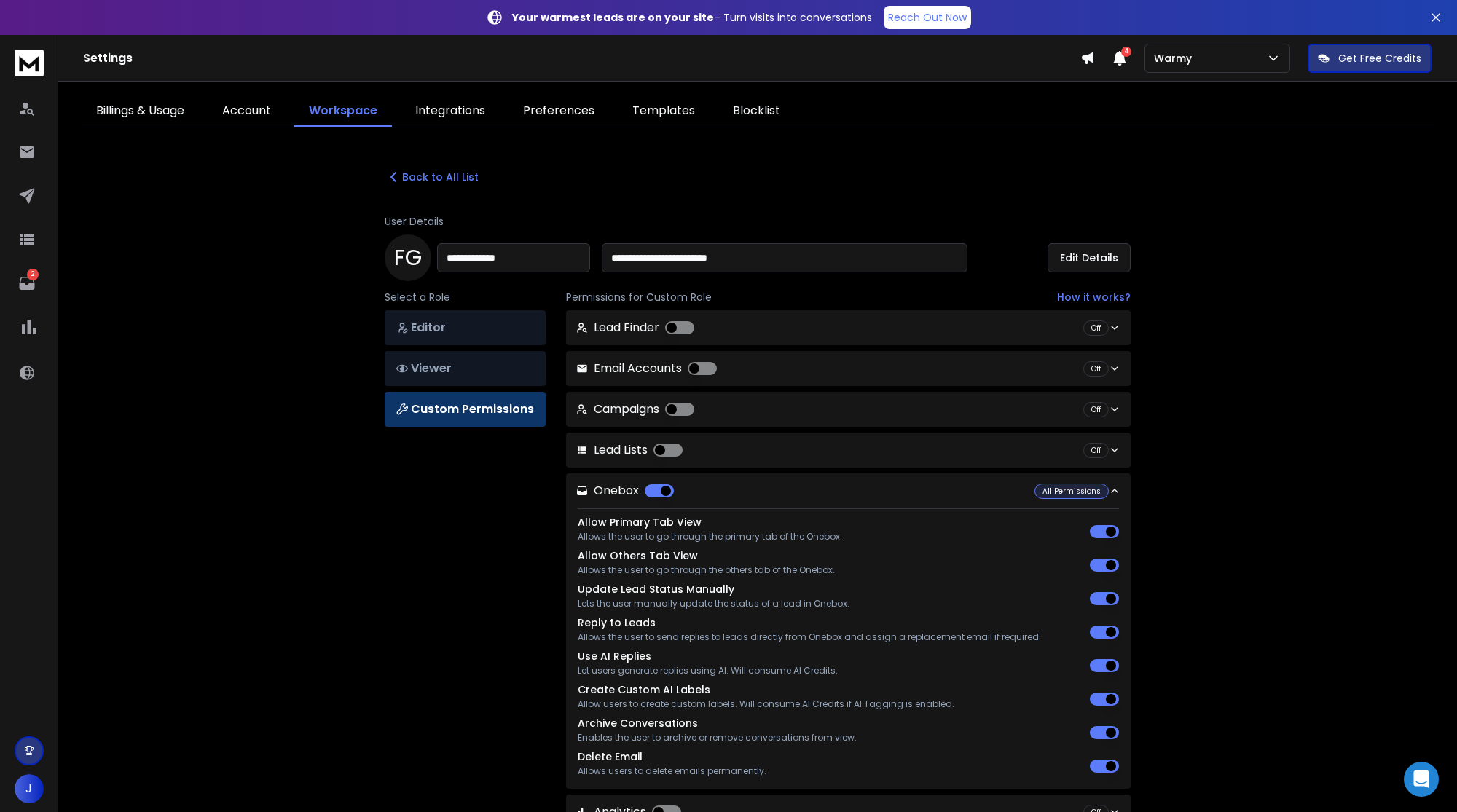
click at [663, 489] on button "button" at bounding box center [659, 491] width 29 height 13
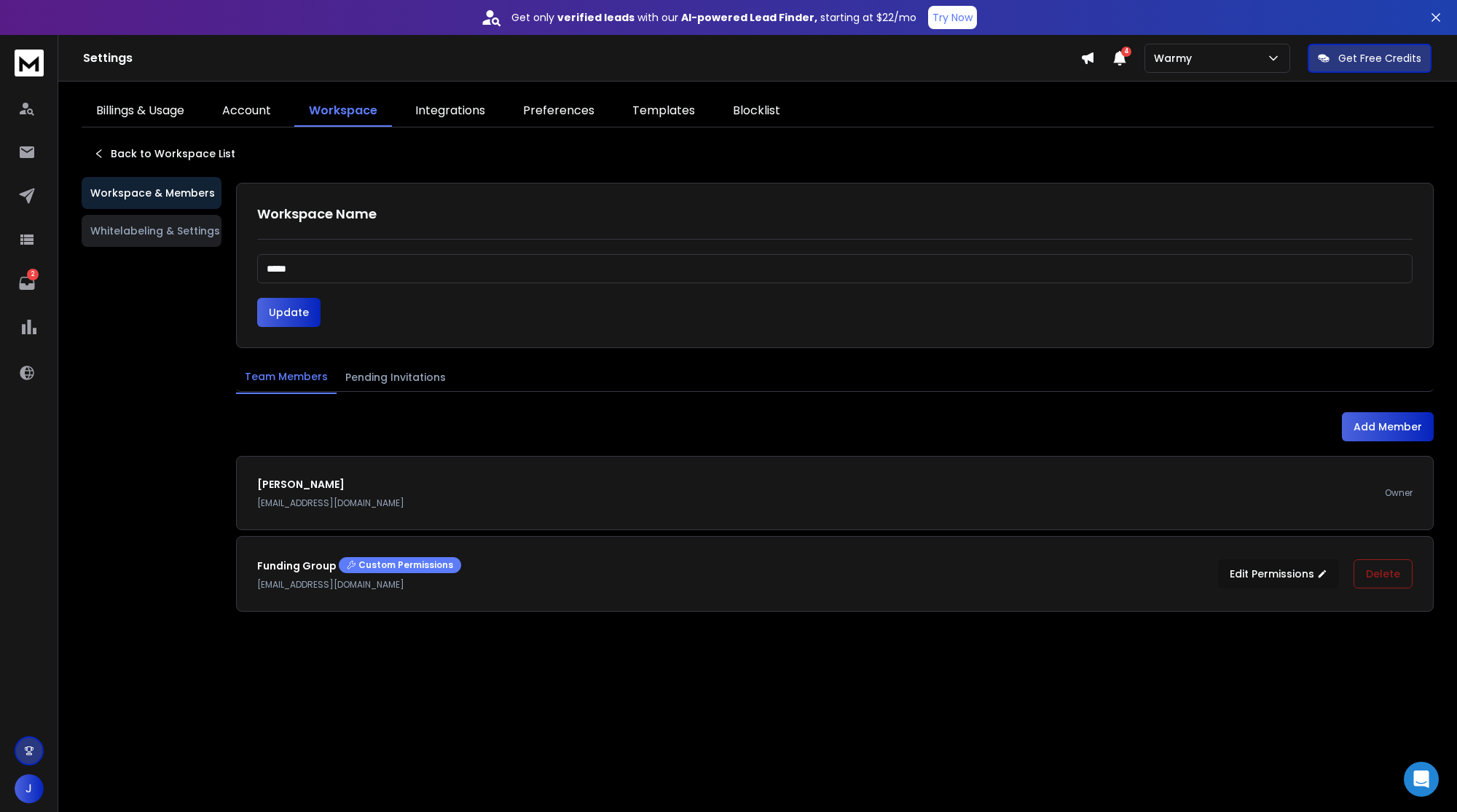
click at [1289, 570] on button "Edit Permissions" at bounding box center [1279, 573] width 121 height 29
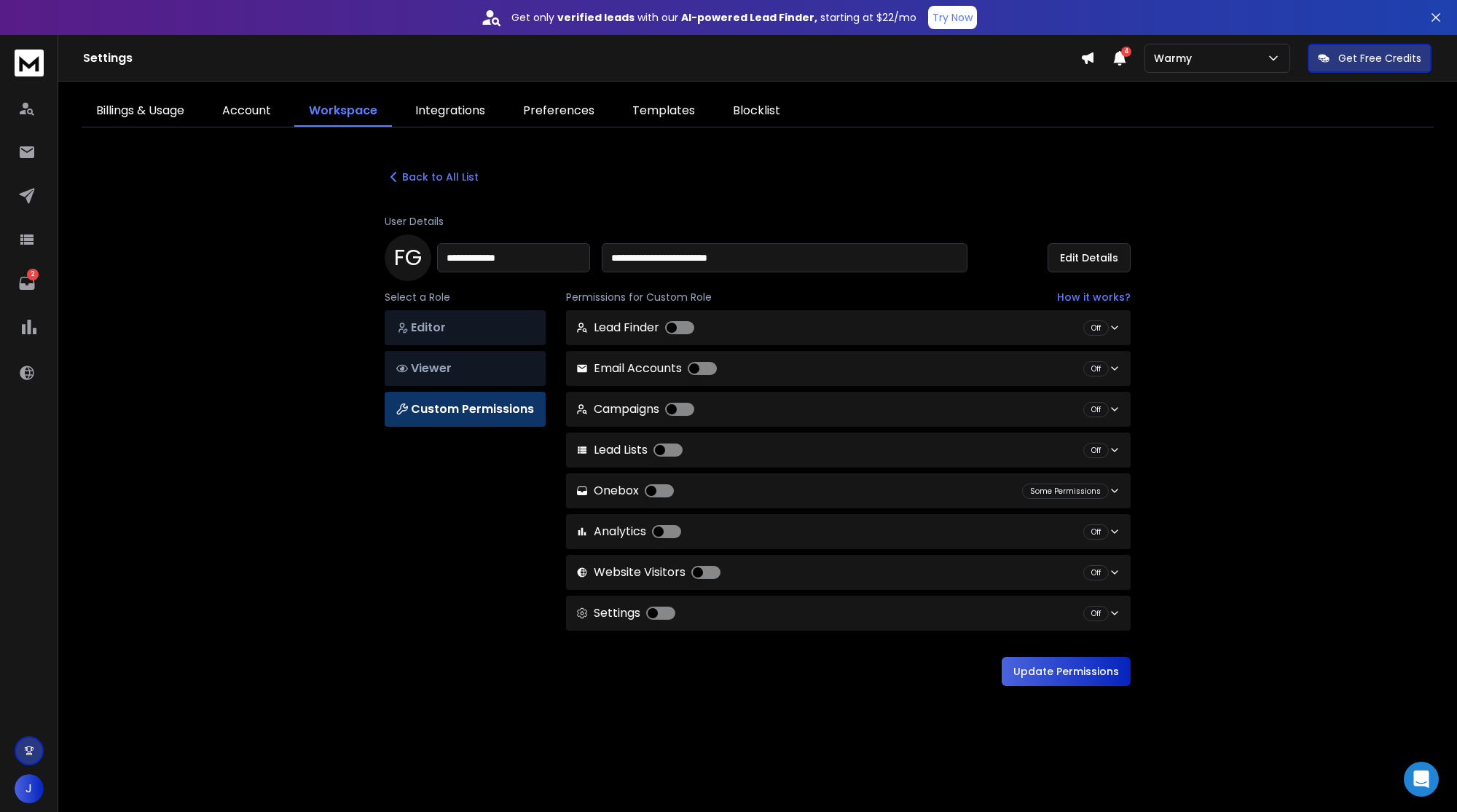
click at [1125, 488] on button "Onebox Some Permissions" at bounding box center [848, 491] width 564 height 35
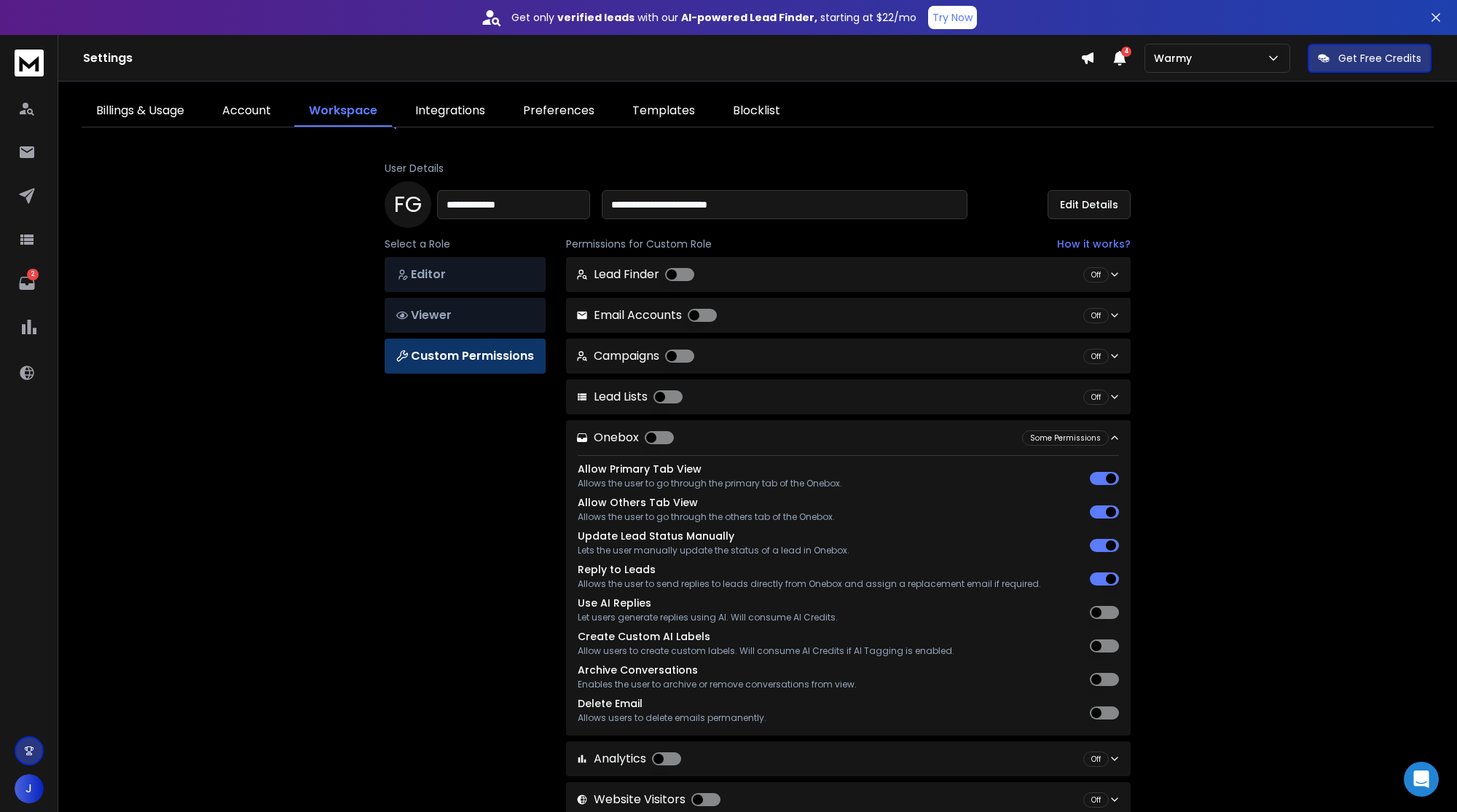
scroll to position [136, 0]
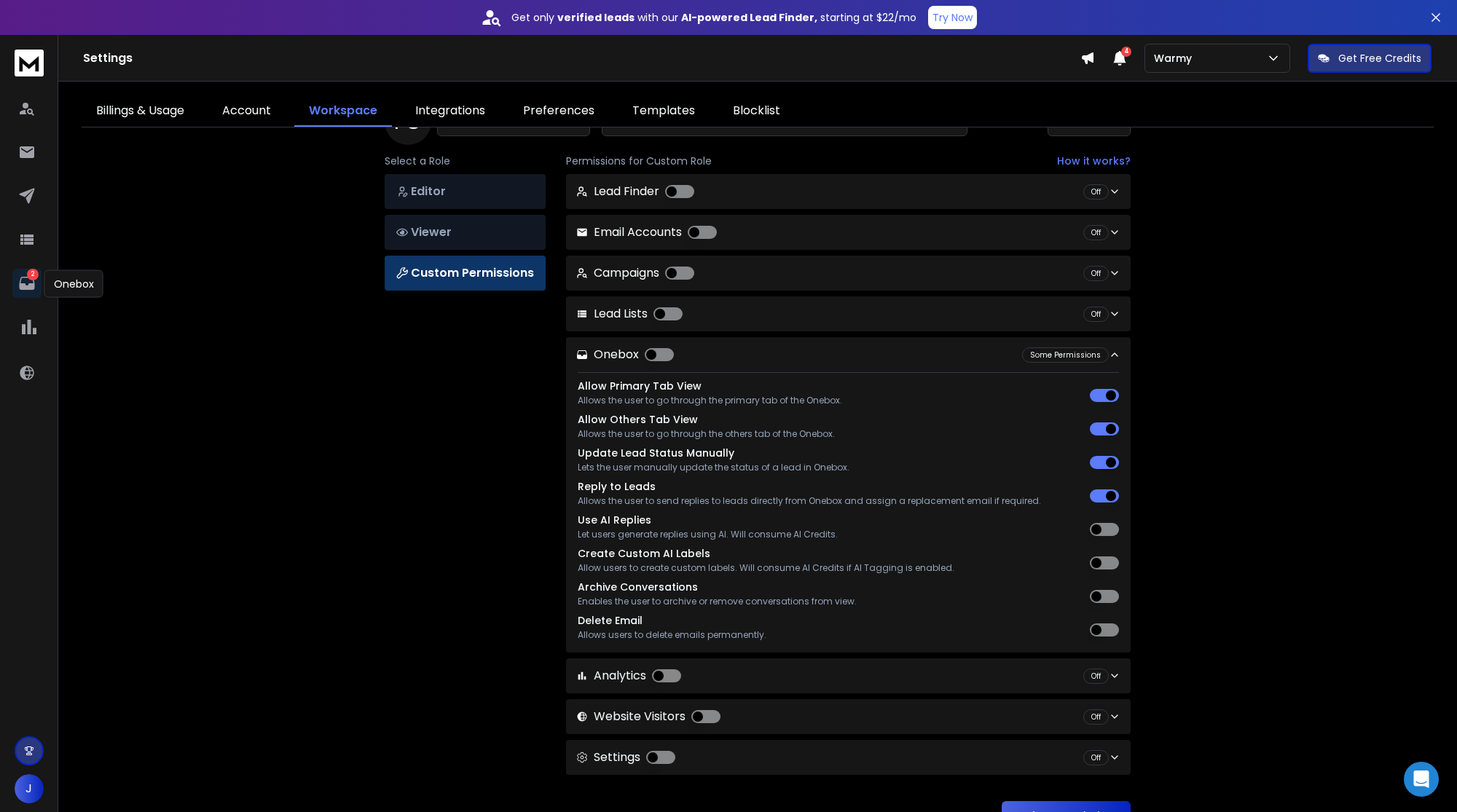
click at [27, 276] on p "2" at bounding box center [33, 275] width 12 height 12
